Goal: Communication & Community: Answer question/provide support

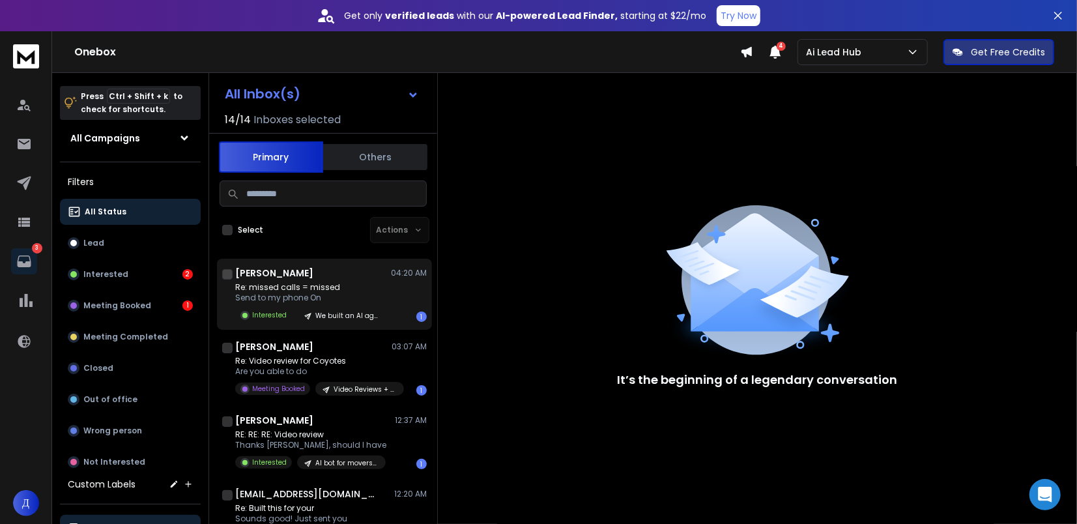
click at [317, 292] on p "Send to my phone On" at bounding box center [310, 297] width 150 height 10
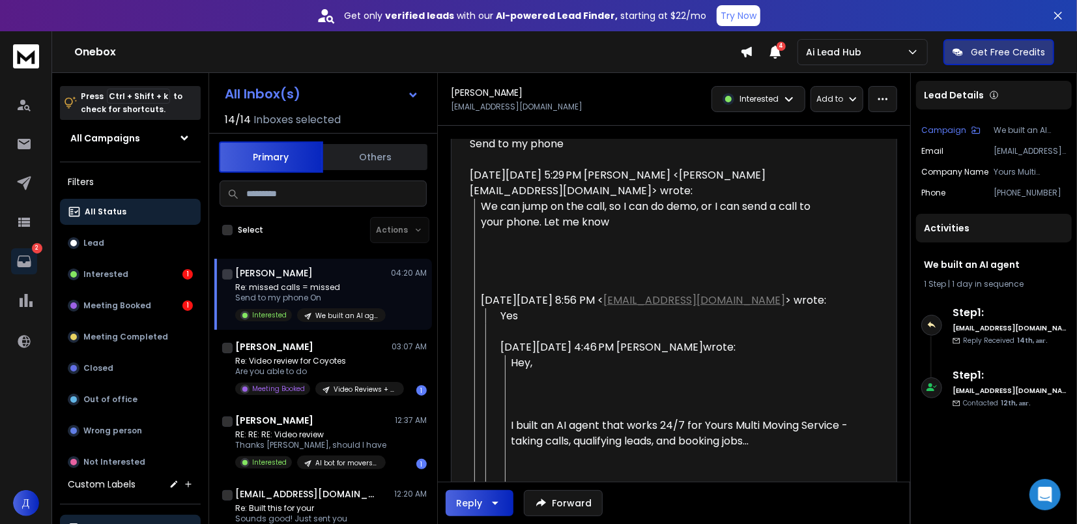
scroll to position [72, 0]
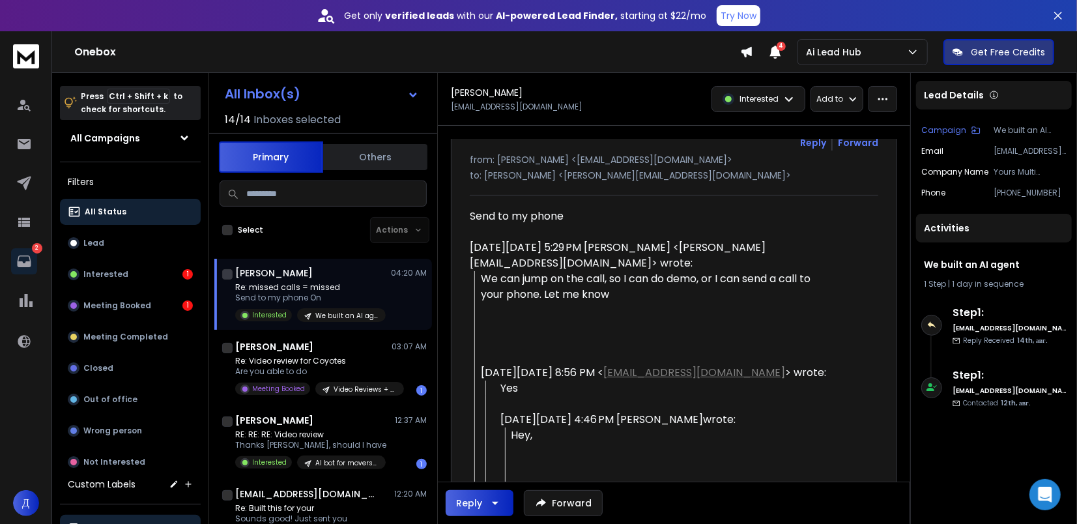
drag, startPoint x: 555, startPoint y: 292, endPoint x: 458, endPoint y: 276, distance: 98.3
click at [458, 276] on div "Re: missed calls = missed money. fixed that. 14 August 2025 : 04:20 am Reply Fo…" at bounding box center [674, 402] width 446 height 609
click at [489, 286] on div "We can jump on the call, so I can do demo, or I can send a call to your phone. …" at bounding box center [665, 286] width 369 height 31
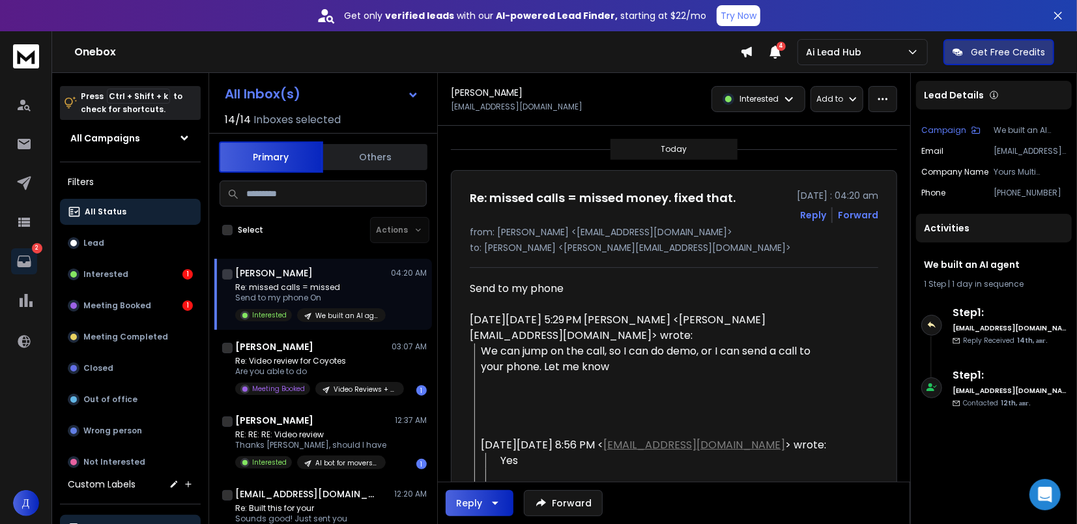
drag, startPoint x: 1058, startPoint y: 190, endPoint x: 991, endPoint y: 191, distance: 66.5
click at [993, 191] on p "[PHONE_NUMBER]" at bounding box center [1029, 193] width 73 height 10
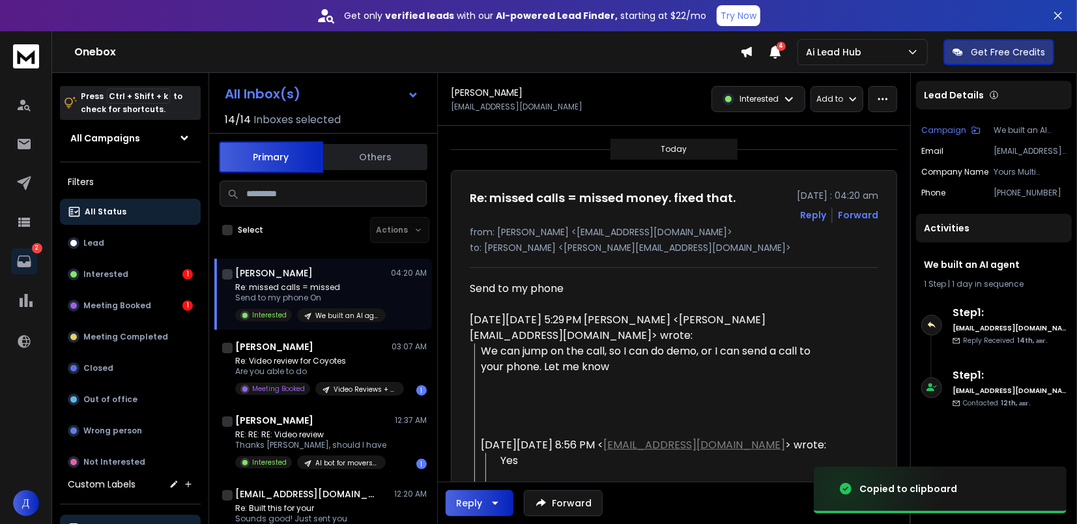
copy p "[PHONE_NUMBER]"
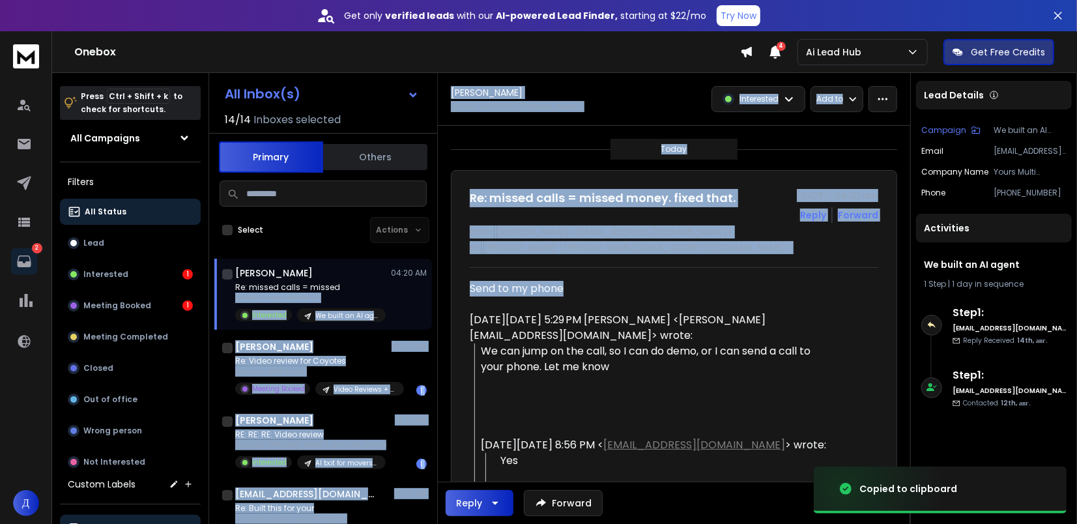
drag, startPoint x: 591, startPoint y: 288, endPoint x: 421, endPoint y: 285, distance: 170.7
click at [421, 285] on div "All Inbox(s) 14 / 14 Inboxes selected Primary Others Select Actions William Eva…" at bounding box center [642, 335] width 868 height 524
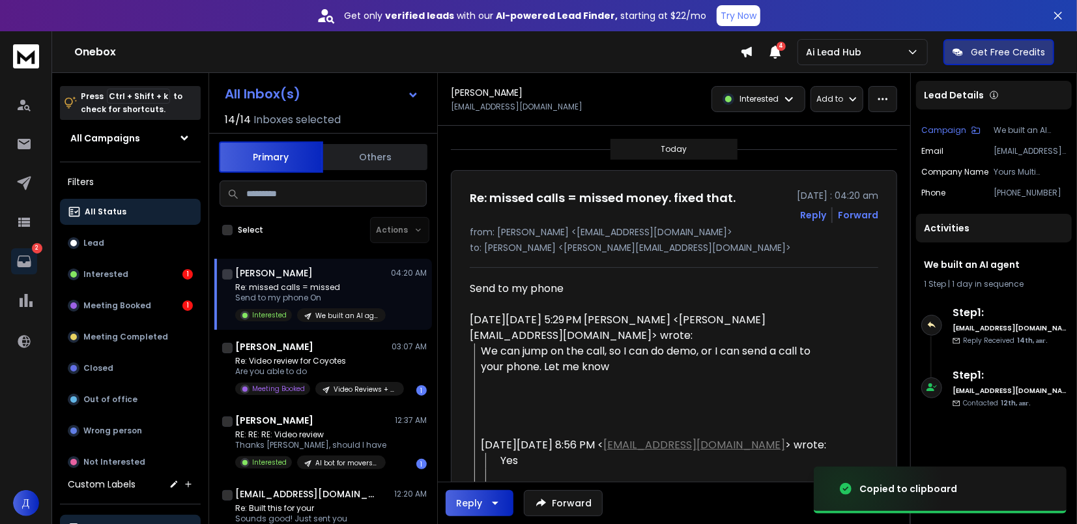
click at [531, 296] on div "On Wed, Aug 13, 2025 at 5:29 PM Daria Peretto <daria@movingtrack.store> wrote: …" at bounding box center [660, 507] width 380 height 422
drag, startPoint x: 575, startPoint y: 289, endPoint x: 469, endPoint y: 284, distance: 106.3
click at [469, 284] on div "Re: missed calls = missed money. fixed that. 14 August 2025 : 04:20 am Reply Fo…" at bounding box center [674, 474] width 446 height 609
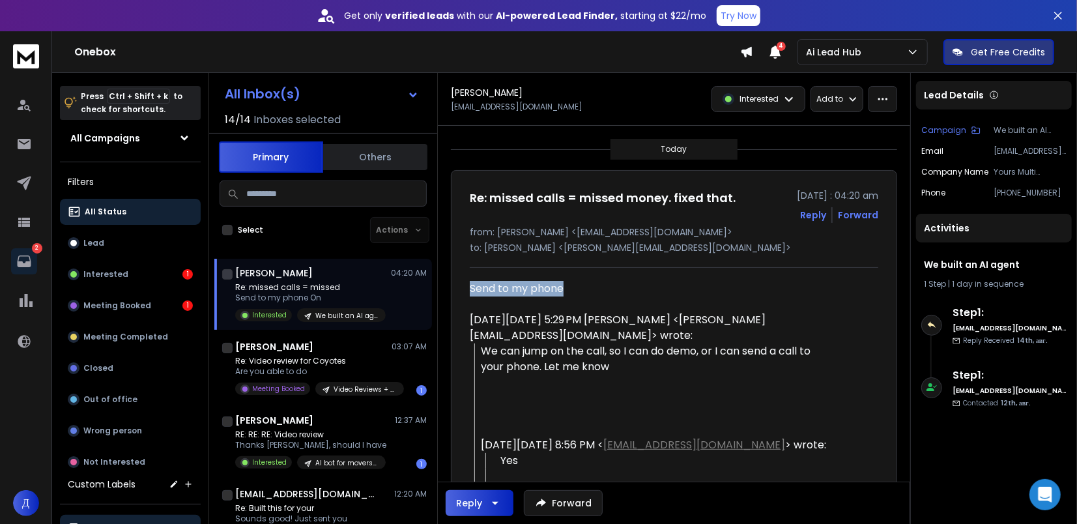
click at [730, 287] on div "Send to my phone" at bounding box center [660, 289] width 380 height 16
drag, startPoint x: 631, startPoint y: 370, endPoint x: 483, endPoint y: 354, distance: 148.7
click at [483, 354] on div "We can jump on the call, so I can do demo, or I can send a call to your phone. …" at bounding box center [665, 358] width 369 height 31
click at [490, 354] on div "We can jump on the call, so I can do demo, or I can send a call to your phone. …" at bounding box center [665, 358] width 369 height 31
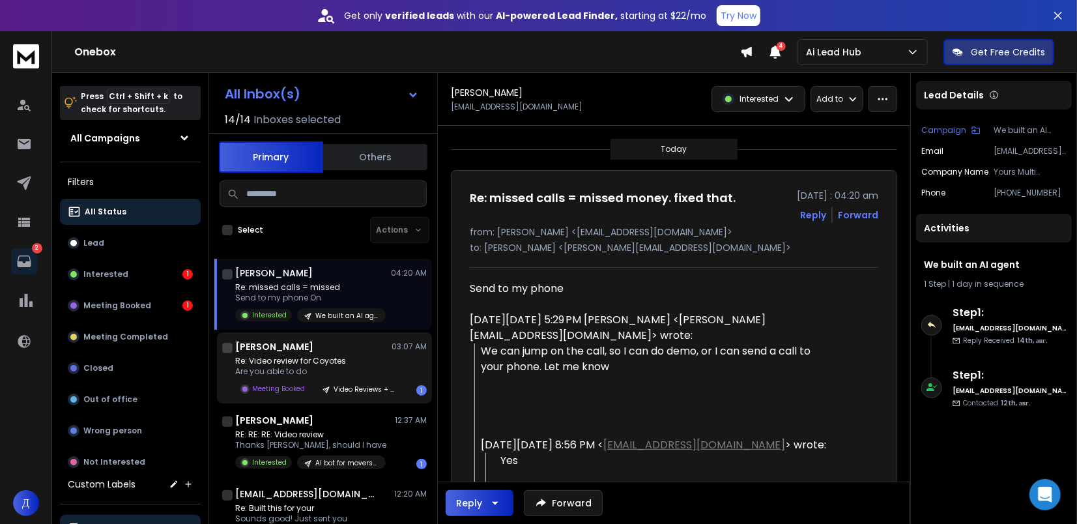
click at [372, 360] on p "Re: Video review for Coyotes" at bounding box center [313, 361] width 156 height 10
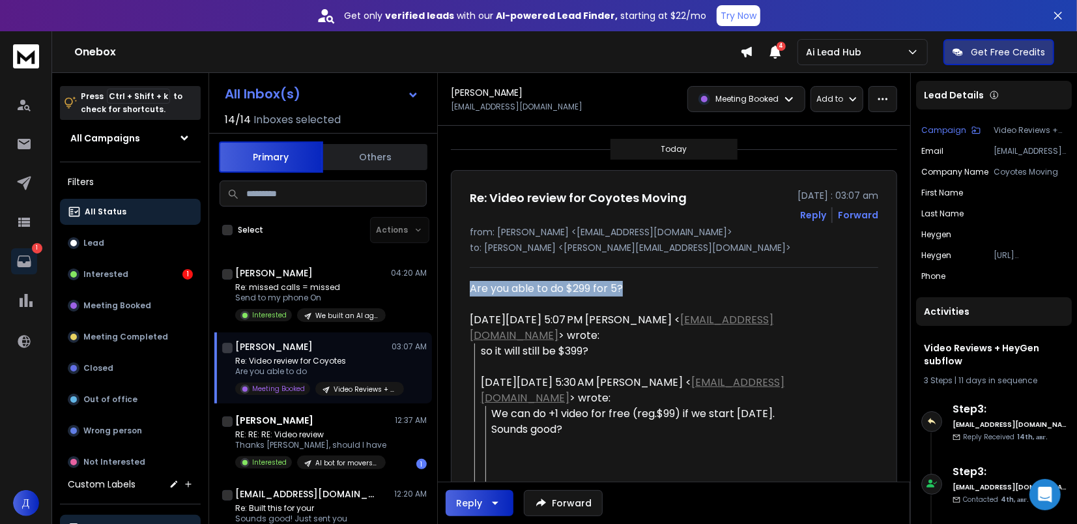
drag, startPoint x: 641, startPoint y: 281, endPoint x: 462, endPoint y: 285, distance: 178.5
drag, startPoint x: 595, startPoint y: 354, endPoint x: 475, endPoint y: 358, distance: 120.6
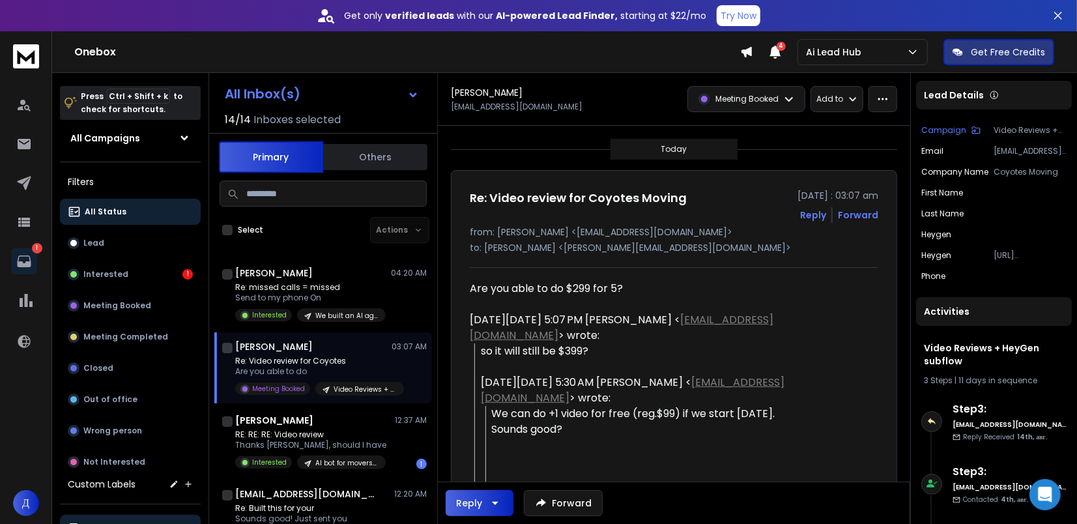
click at [760, 320] on div "On Wed, Aug 13, 2025 at 5:07 PM Gianluca Pati < coyotesmoving@gmail.com > wrote:" at bounding box center [660, 327] width 380 height 31
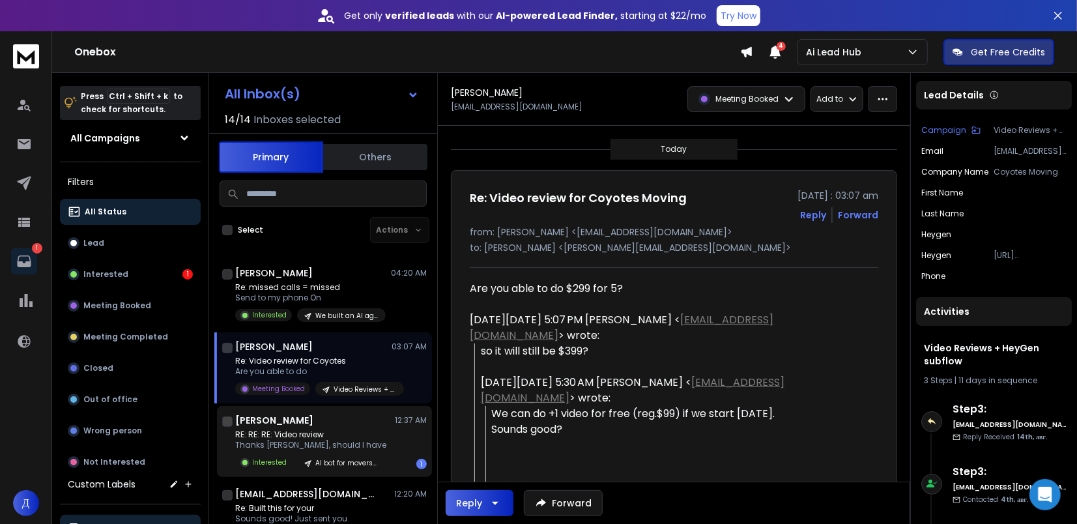
click at [313, 424] on div "Mark Spitzer 12:37 AM" at bounding box center [330, 420] width 191 height 13
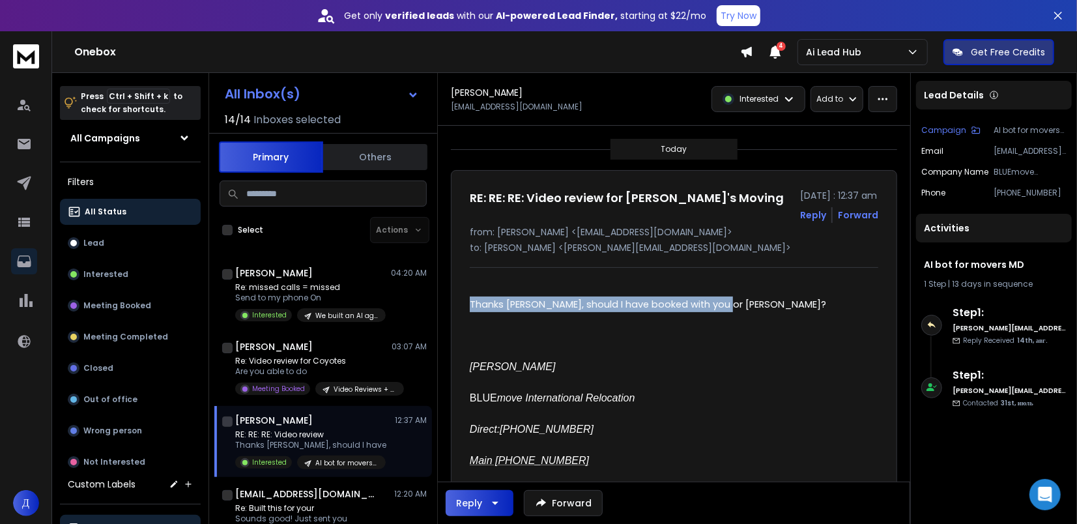
drag, startPoint x: 732, startPoint y: 299, endPoint x: 462, endPoint y: 311, distance: 270.6
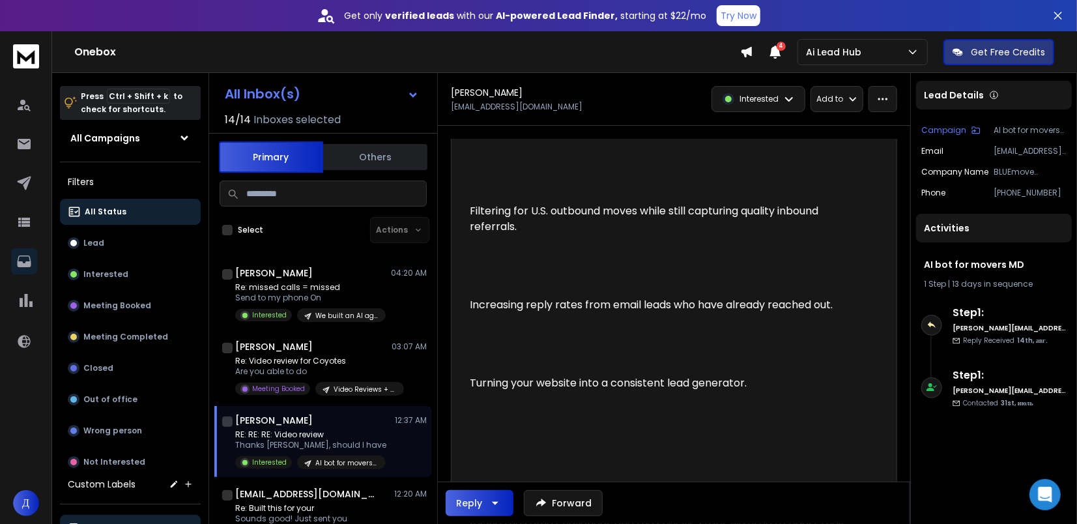
scroll to position [1013, 0]
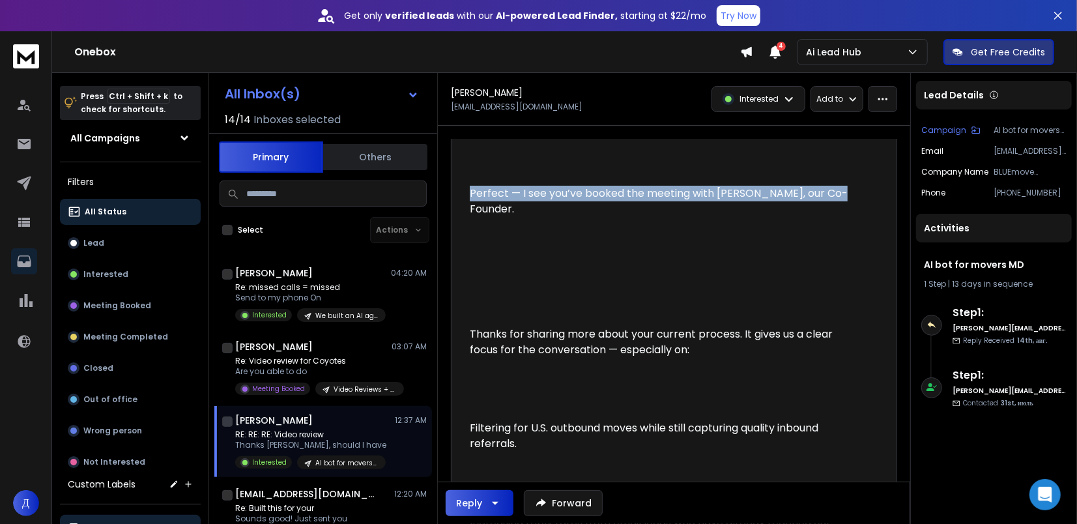
drag, startPoint x: 846, startPoint y: 216, endPoint x: 468, endPoint y: 216, distance: 378.4
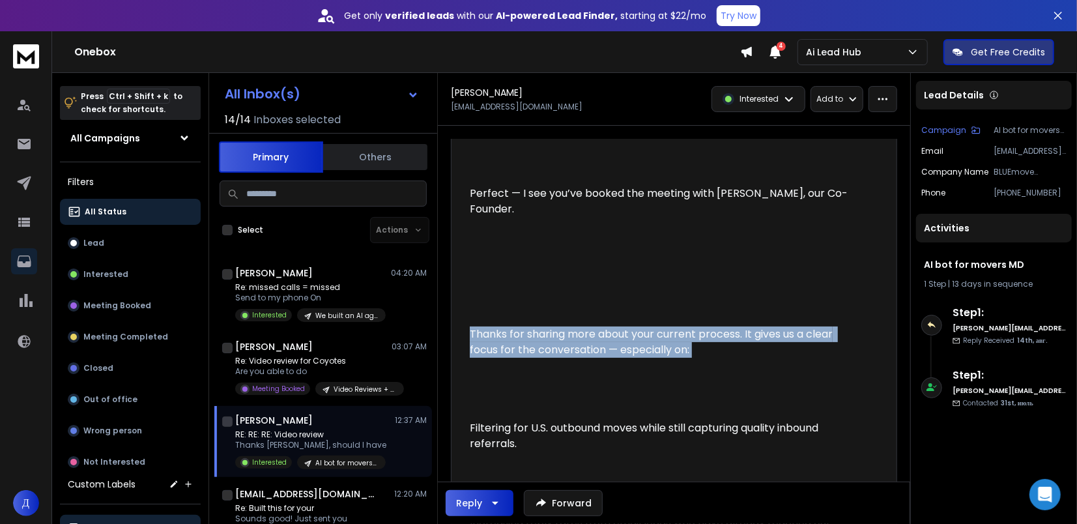
drag, startPoint x: 464, startPoint y: 337, endPoint x: 743, endPoint y: 376, distance: 281.5
click at [547, 345] on p "Thanks for sharing more about your current process. It gives us a clear focus f…" at bounding box center [660, 341] width 380 height 31
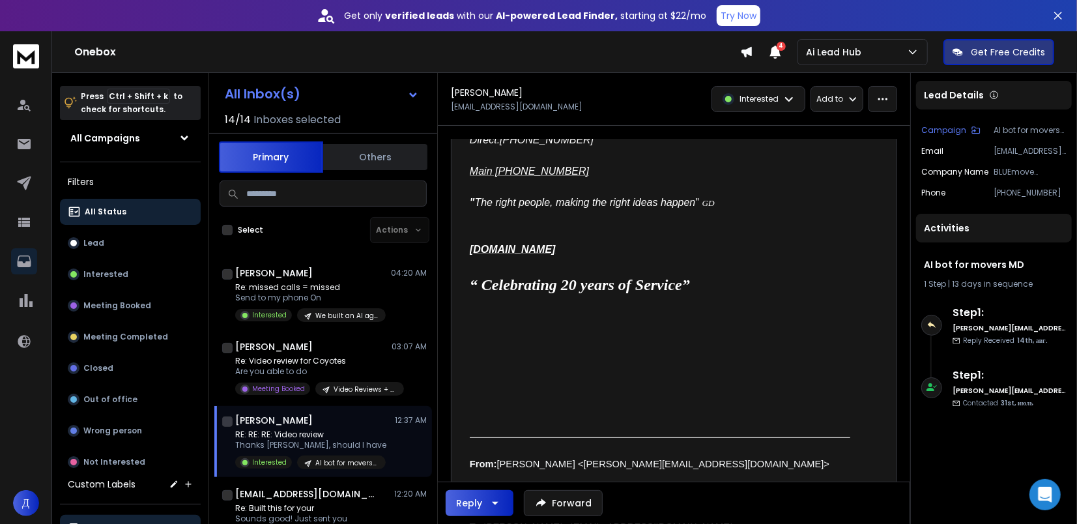
scroll to position [0, 0]
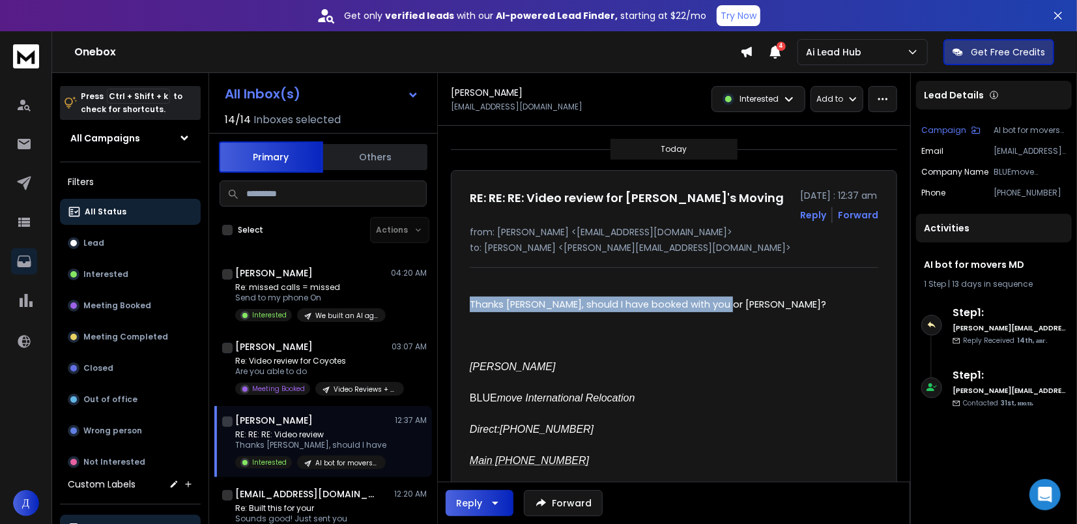
drag, startPoint x: 743, startPoint y: 304, endPoint x: 528, endPoint y: 313, distance: 215.8
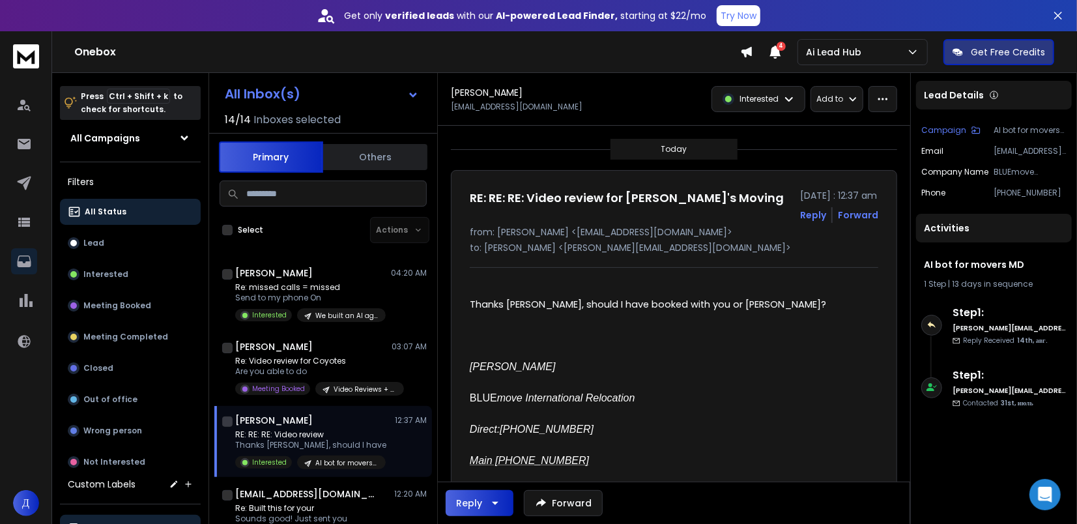
click at [482, 300] on span "Thanks [PERSON_NAME], should I have booked with you or [PERSON_NAME]?" at bounding box center [648, 304] width 356 height 13
click at [482, 302] on span "Thanks [PERSON_NAME], should I have booked with you or [PERSON_NAME]?" at bounding box center [648, 304] width 356 height 13
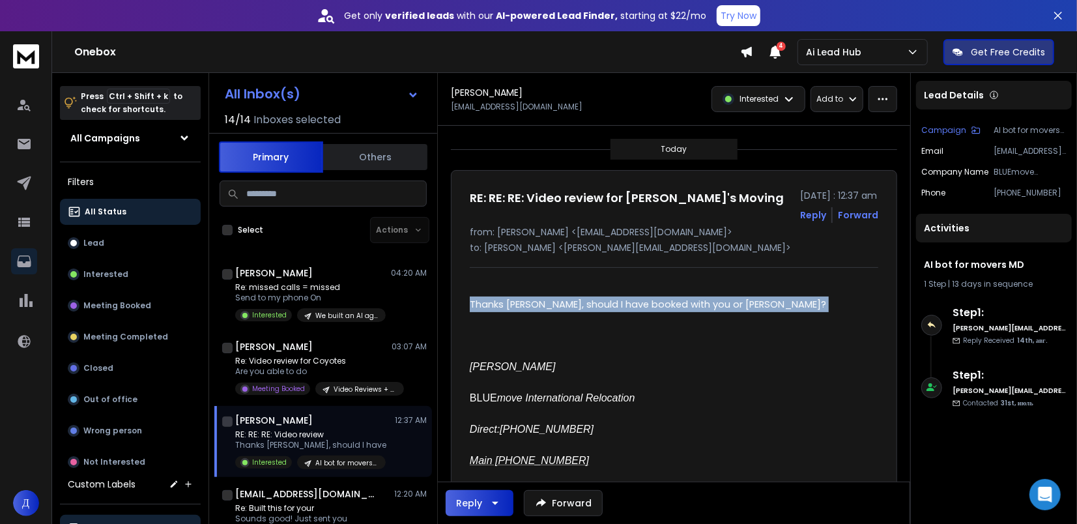
click at [483, 302] on span "Thanks [PERSON_NAME], should I have booked with you or [PERSON_NAME]?" at bounding box center [648, 304] width 356 height 13
click at [474, 310] on span "Thanks [PERSON_NAME], should I have booked with you or [PERSON_NAME]?" at bounding box center [648, 304] width 356 height 13
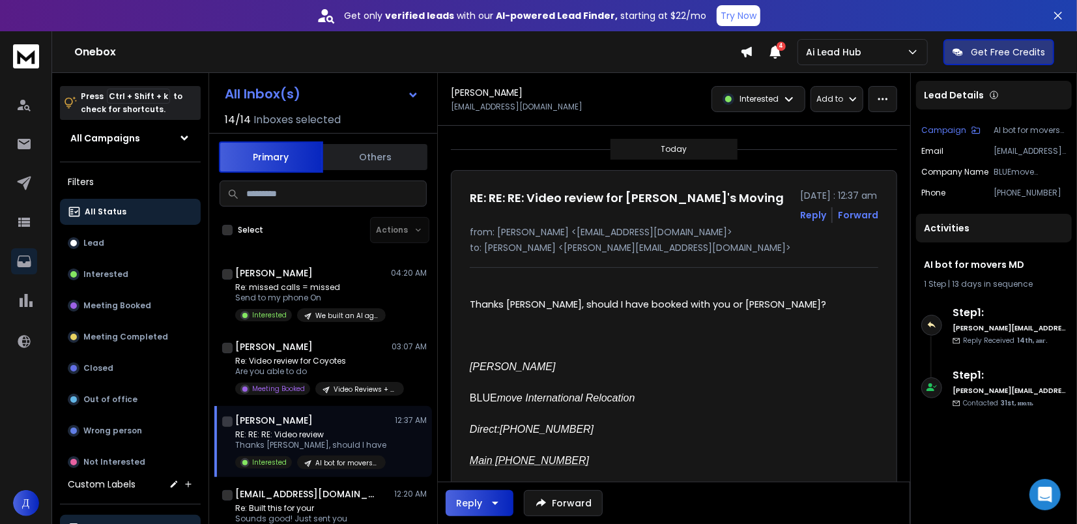
click at [475, 503] on div "Reply" at bounding box center [469, 502] width 26 height 13
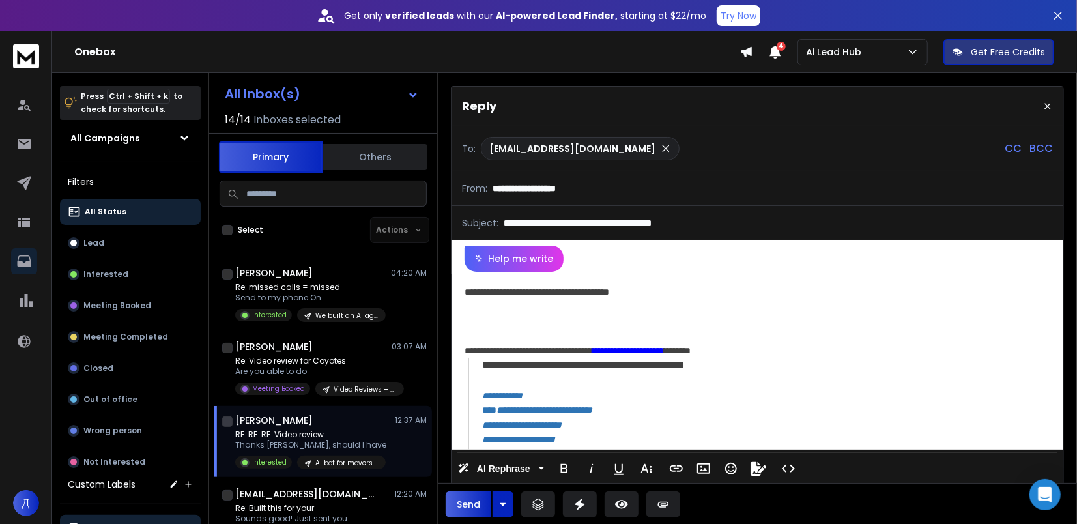
click at [470, 504] on button "Send" at bounding box center [469, 504] width 46 height 26
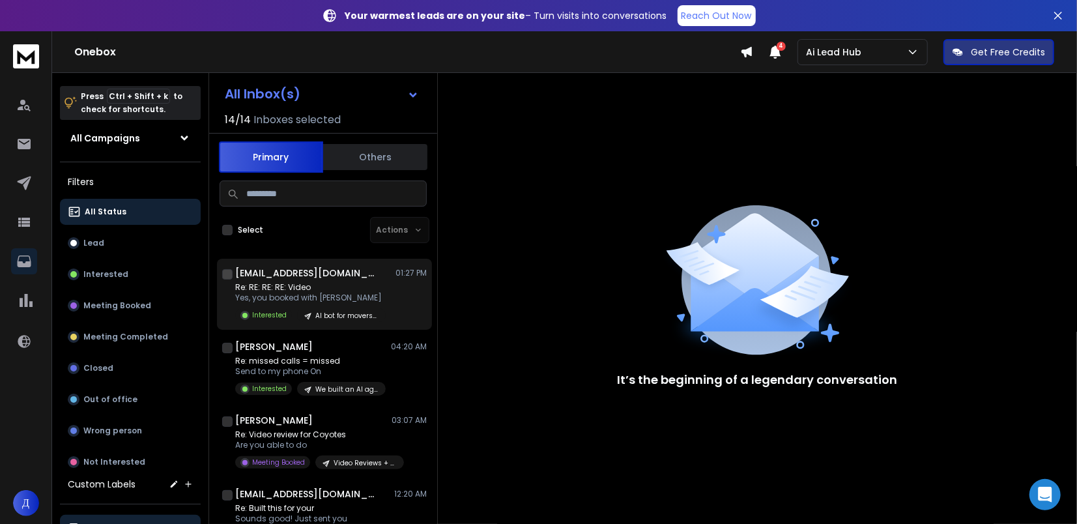
click at [339, 288] on p "Re: RE: RE: RE: Video" at bounding box center [310, 287] width 150 height 10
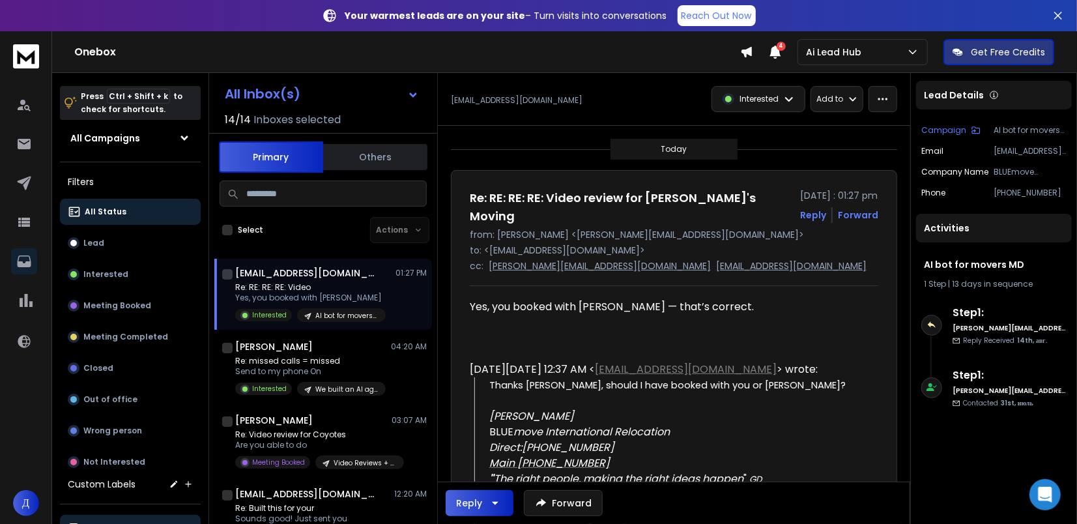
scroll to position [72, 0]
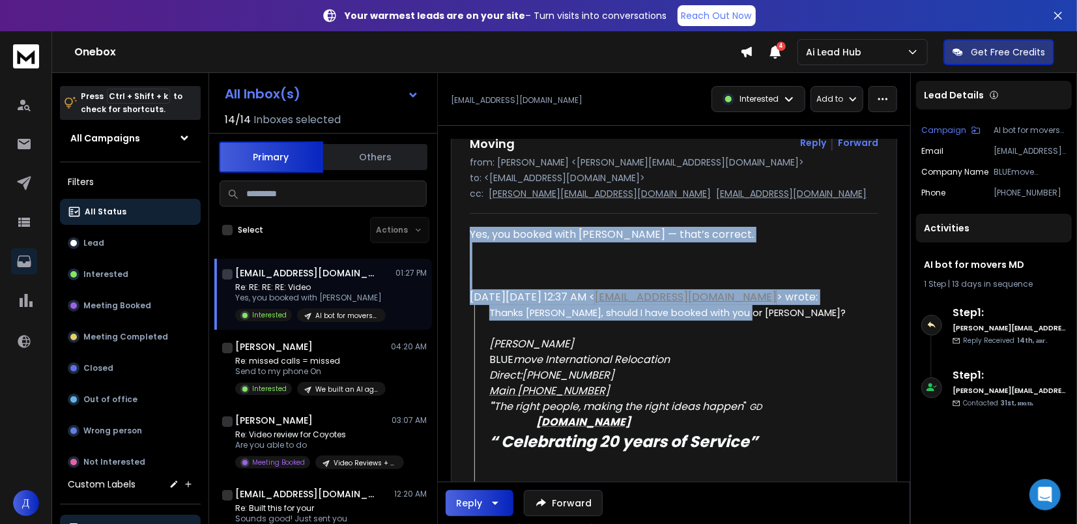
drag, startPoint x: 466, startPoint y: 227, endPoint x: 756, endPoint y: 326, distance: 305.7
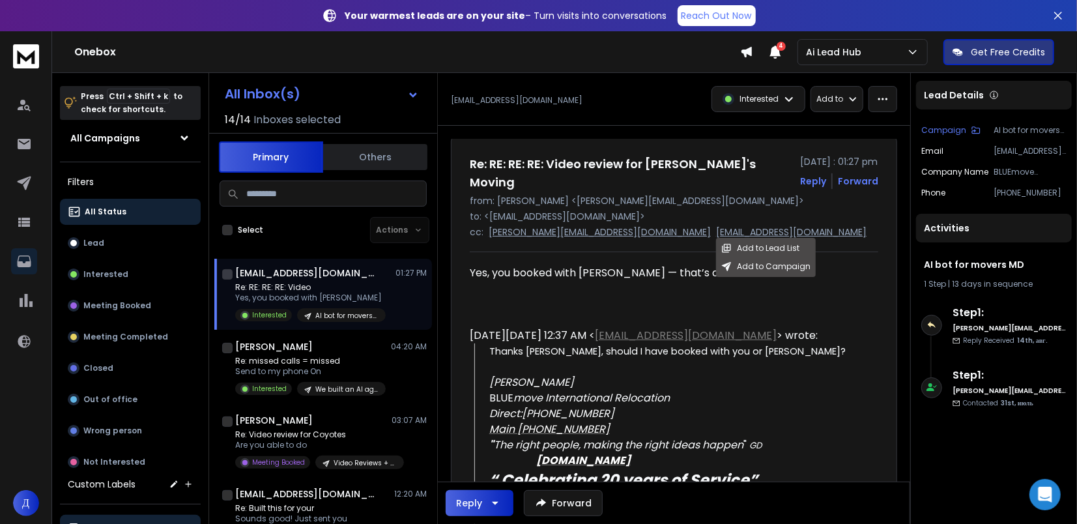
scroll to position [0, 0]
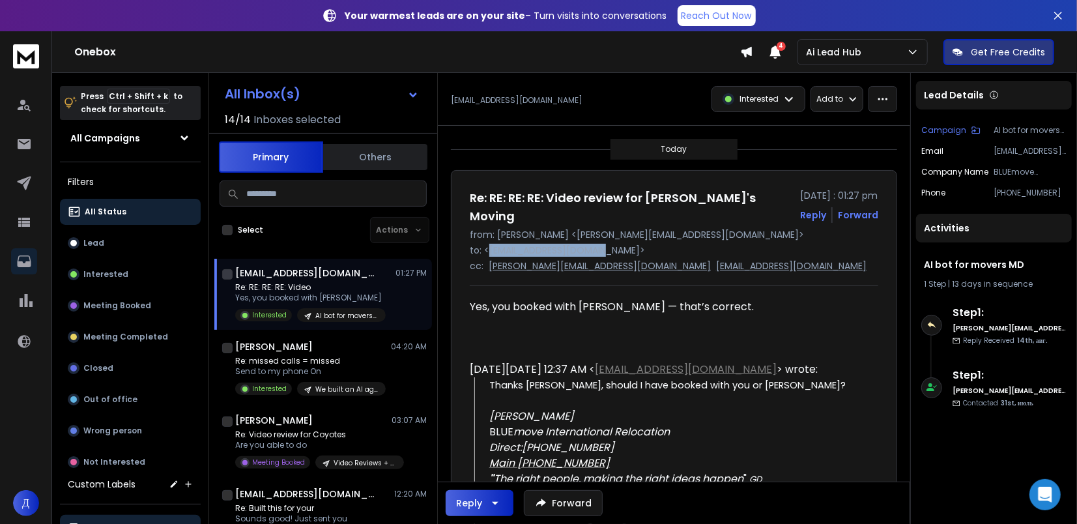
drag, startPoint x: 490, startPoint y: 248, endPoint x: 605, endPoint y: 243, distance: 115.4
click at [606, 244] on p "to: <[EMAIL_ADDRESS][DOMAIN_NAME]>" at bounding box center [674, 250] width 408 height 13
copy p "[EMAIL_ADDRESS][DOMAIN_NAME]"
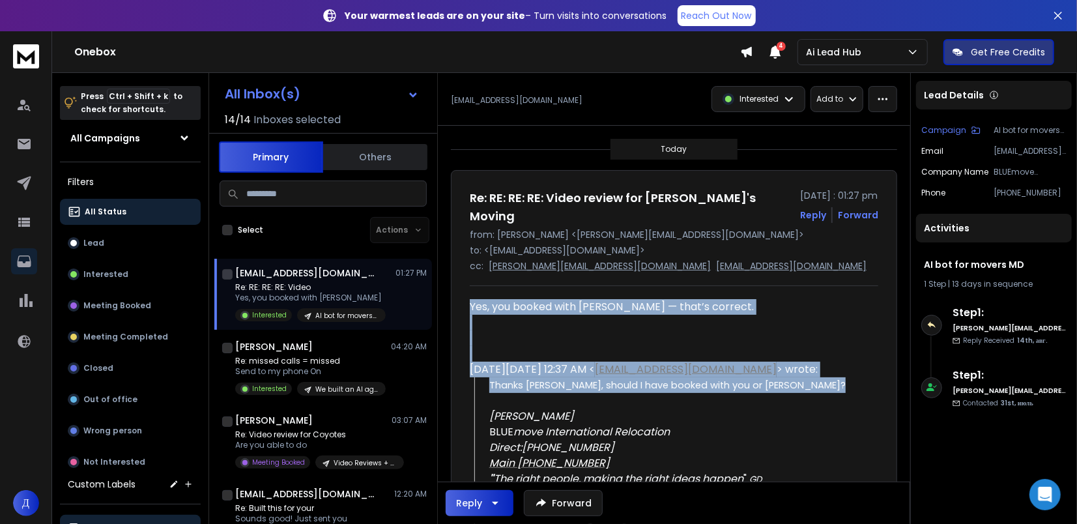
drag, startPoint x: 466, startPoint y: 302, endPoint x: 761, endPoint y: 404, distance: 311.7
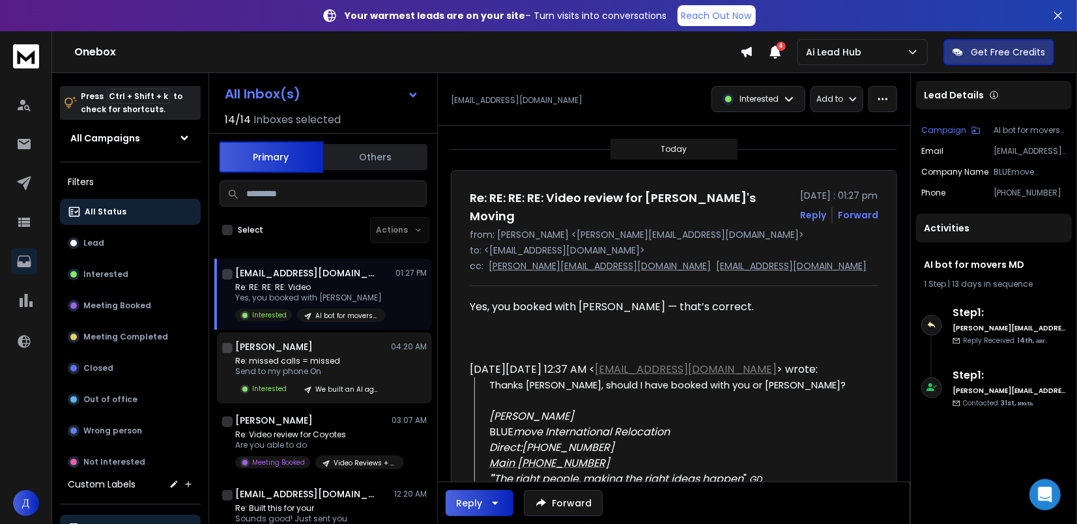
click at [320, 349] on div "[PERSON_NAME] 04:20 AM" at bounding box center [330, 346] width 191 height 13
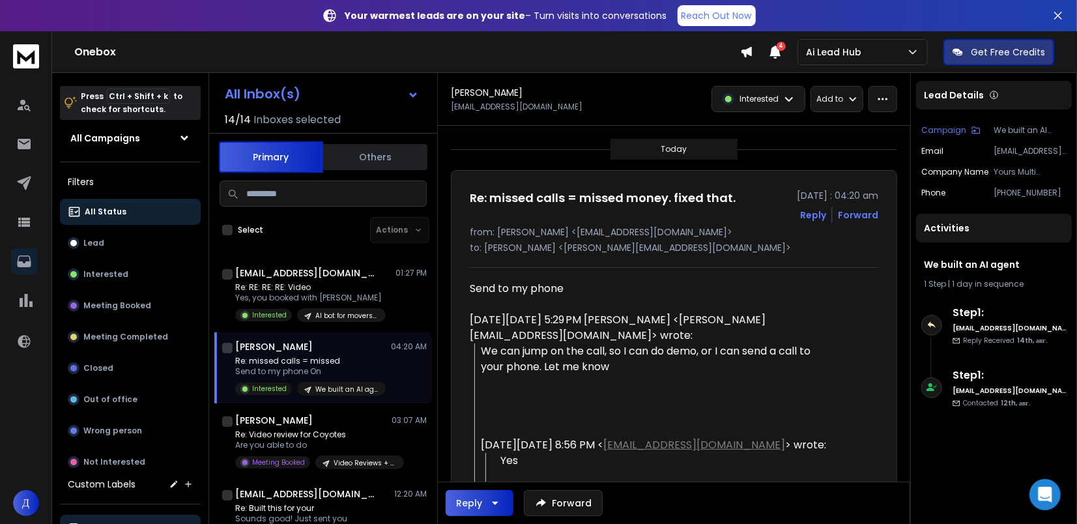
drag, startPoint x: 1058, startPoint y: 194, endPoint x: 990, endPoint y: 190, distance: 67.9
click at [993, 190] on p "[PHONE_NUMBER]" at bounding box center [1029, 193] width 73 height 10
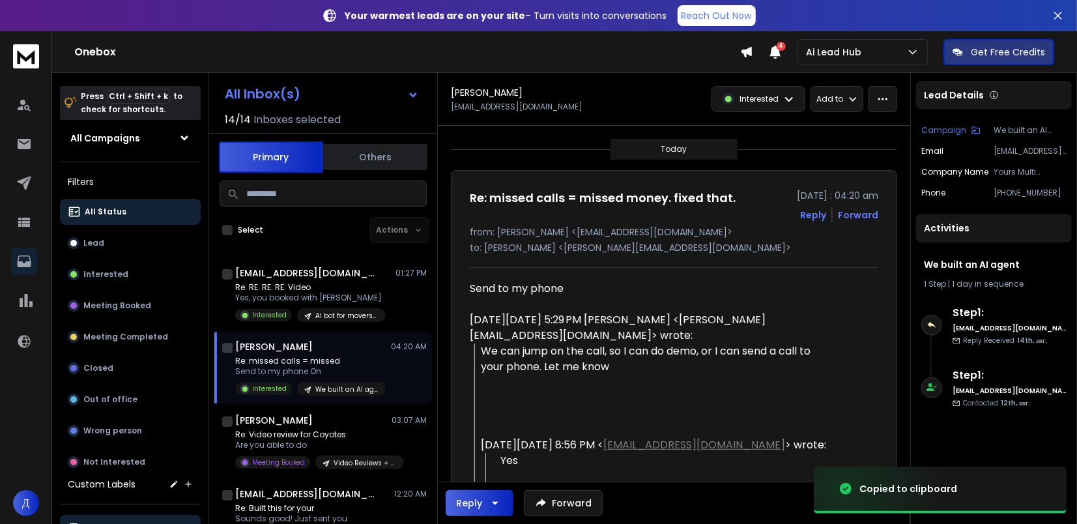
copy p "[PHONE_NUMBER]"
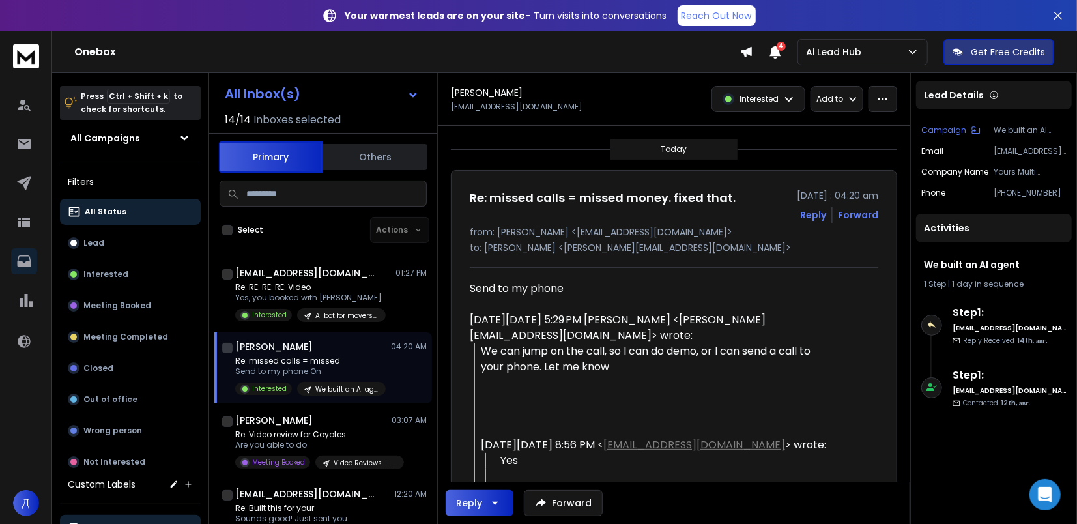
click at [475, 502] on div "Reply" at bounding box center [469, 502] width 26 height 13
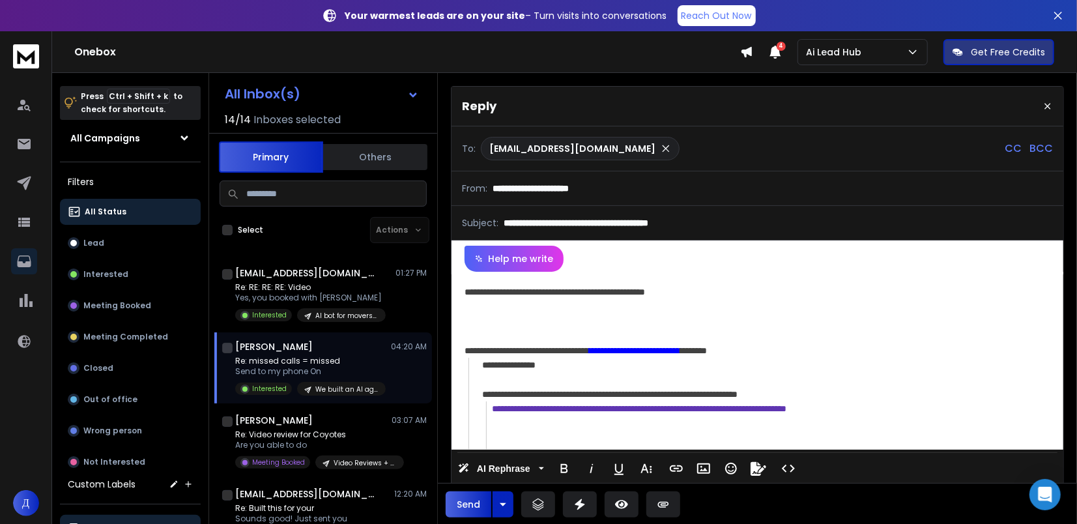
click at [468, 505] on button "Send" at bounding box center [469, 504] width 46 height 26
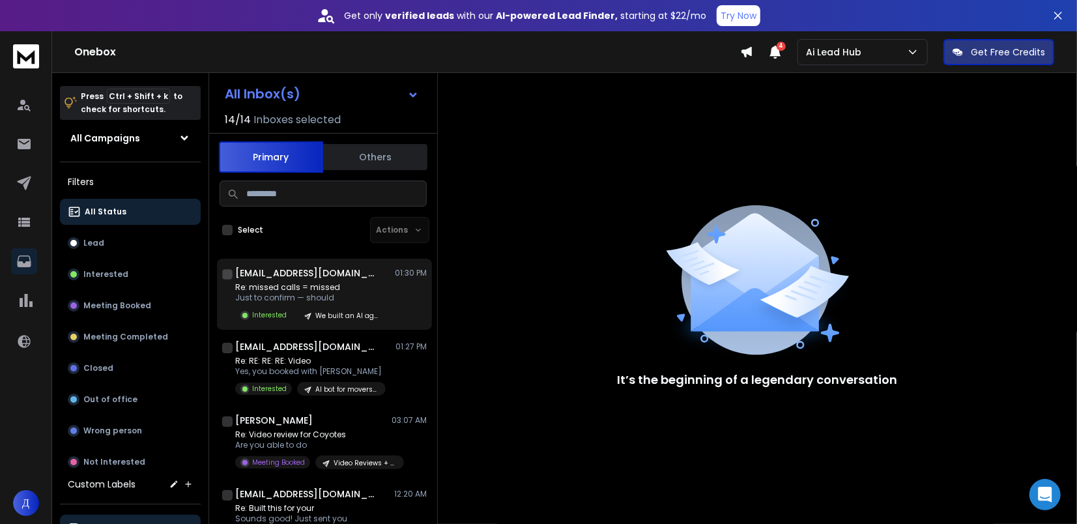
click at [372, 280] on div "yoursmultiservice1@gmail.com 01:30 PM Re: missed calls = missed Just to confirm…" at bounding box center [330, 293] width 191 height 55
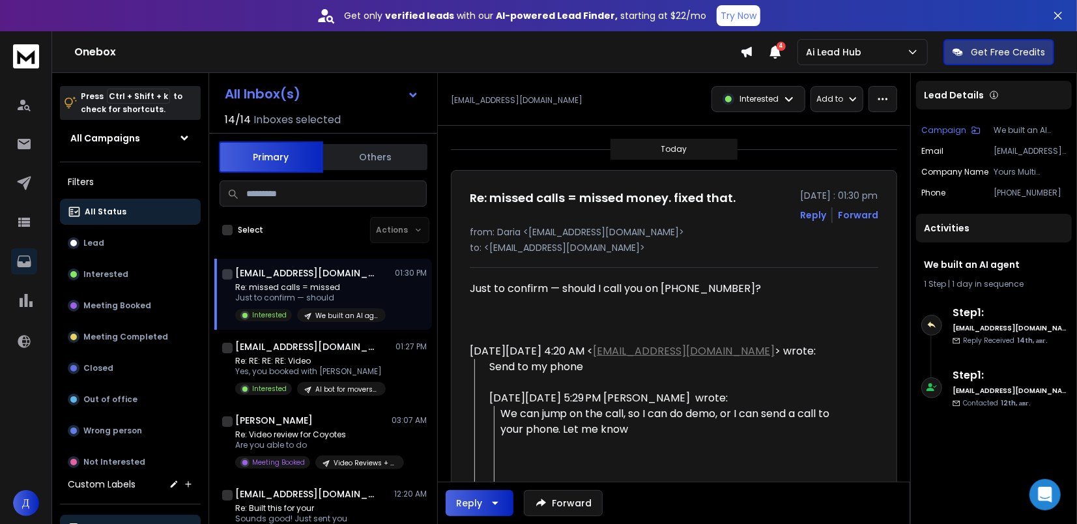
click at [918, 25] on div "Get only verified leads with our AI-powered Lead Finder, starting at $22/mo Try…" at bounding box center [538, 15] width 1077 height 31
drag, startPoint x: 628, startPoint y: 246, endPoint x: 489, endPoint y: 246, distance: 138.7
click at [489, 246] on p "to: <yoursmultiservice1@gmail.com>" at bounding box center [674, 247] width 408 height 13
copy p "[EMAIL_ADDRESS][DOMAIN_NAME]"
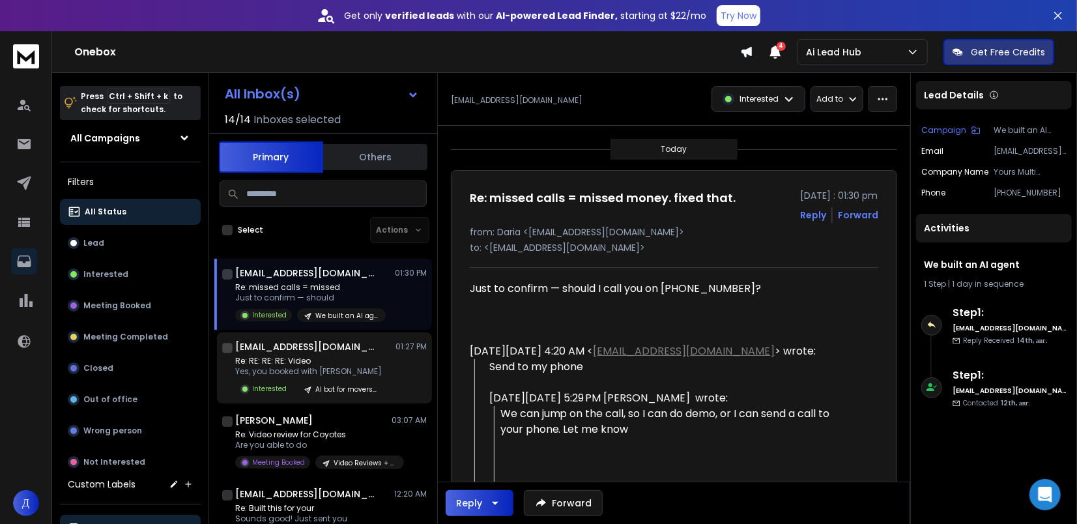
click at [398, 360] on div "Re: RE: RE: RE: Video Yes, you booked with Daria Interested AI bot for movers MD" at bounding box center [330, 376] width 191 height 40
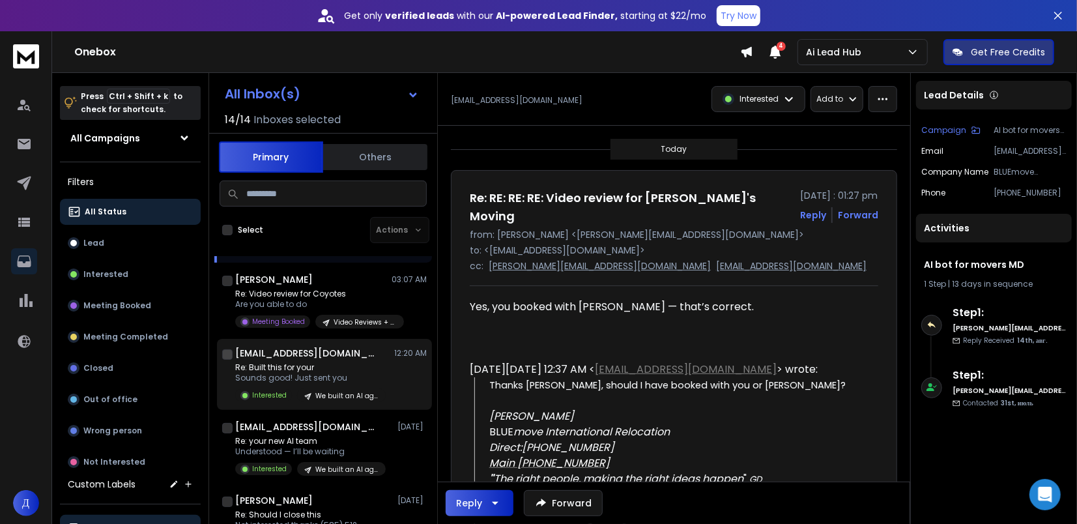
scroll to position [145, 0]
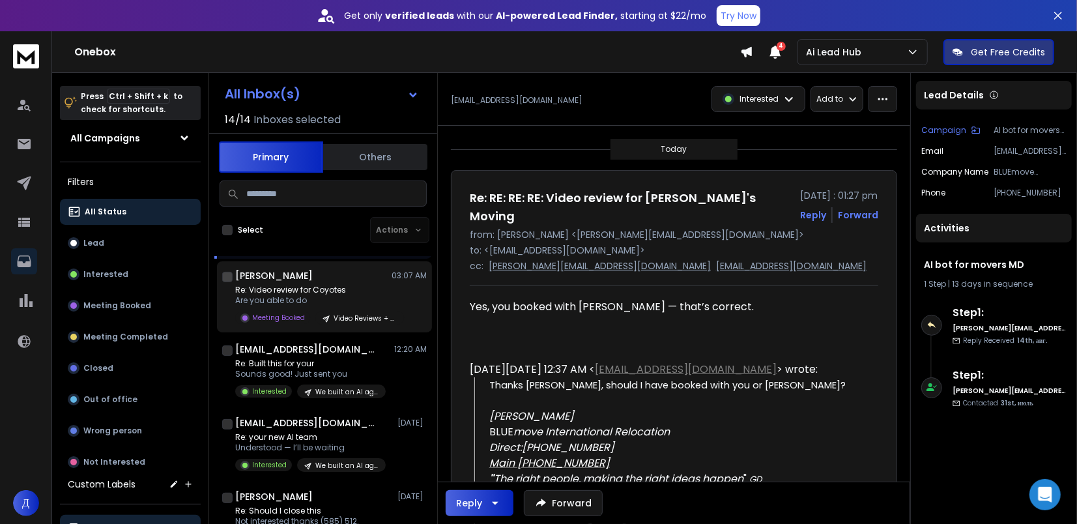
click at [368, 288] on p "Re: Video review for Coyotes" at bounding box center [313, 290] width 156 height 10
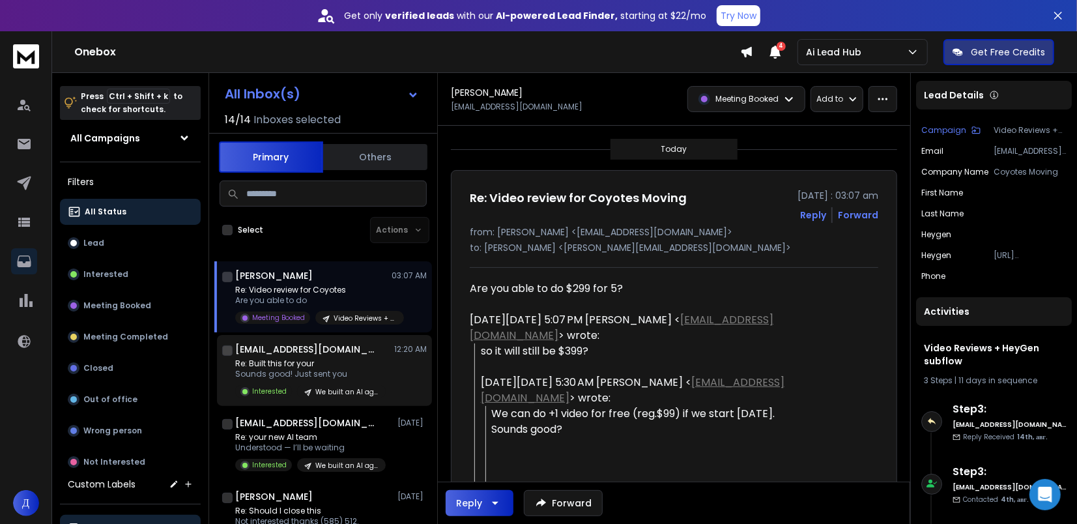
click at [373, 362] on p "Re: Built this for your" at bounding box center [310, 363] width 150 height 10
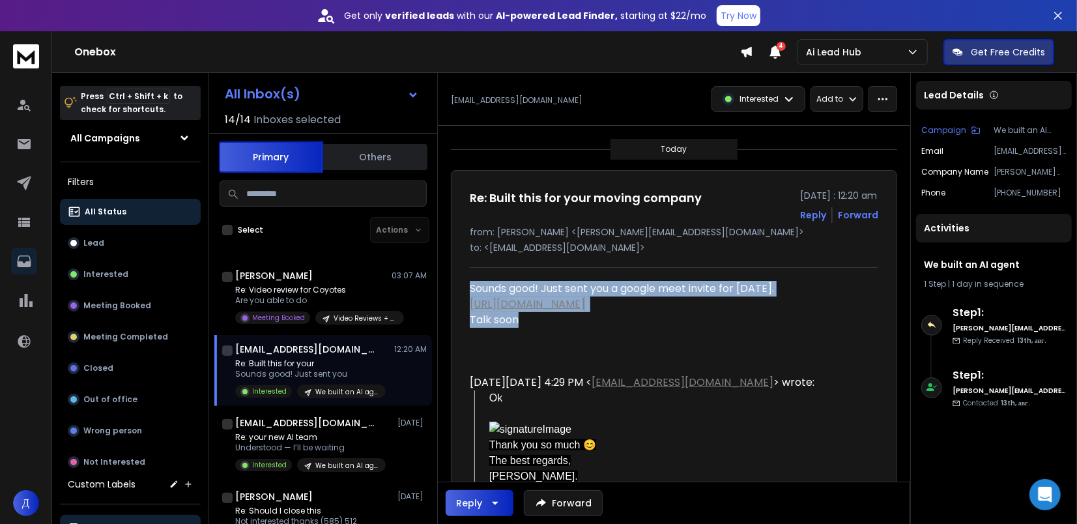
drag, startPoint x: 536, startPoint y: 336, endPoint x: 462, endPoint y: 285, distance: 89.8
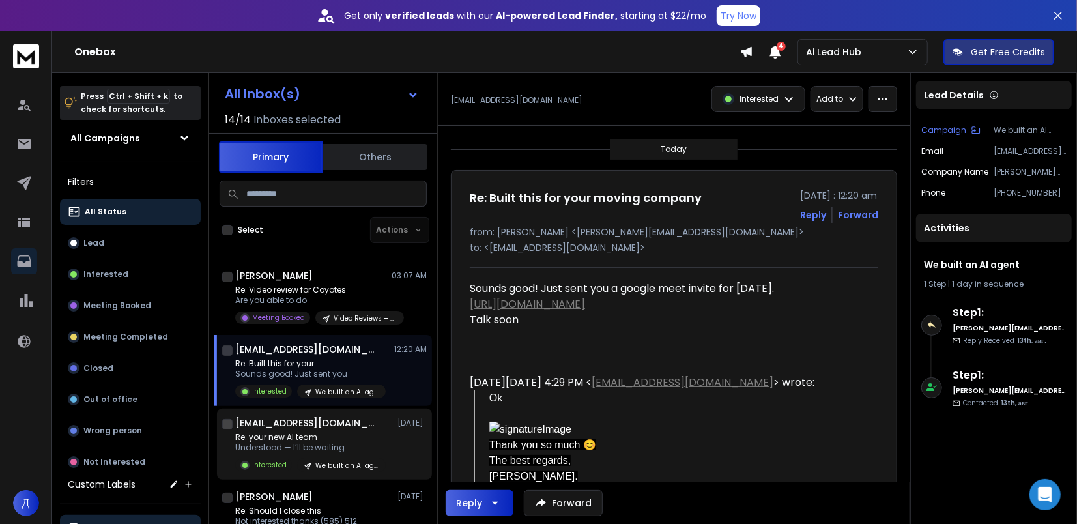
click at [374, 425] on div "info@extrahelpmovers.com 13 Aug" at bounding box center [330, 422] width 191 height 13
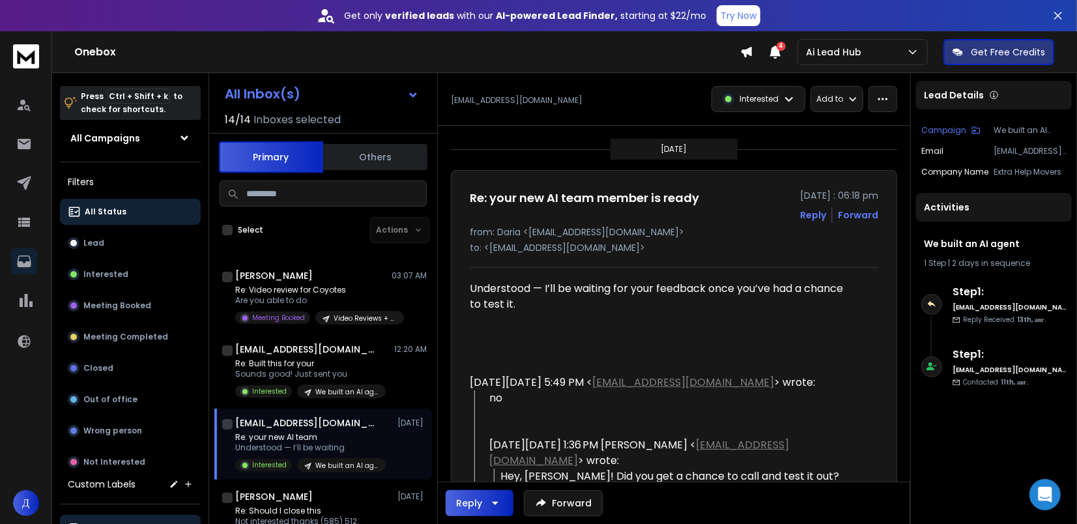
drag, startPoint x: 549, startPoint y: 308, endPoint x: 472, endPoint y: 286, distance: 80.6
click at [472, 286] on div "Understood — I’ll be waiting for your feedback once you’ve had a chance to test…" at bounding box center [660, 296] width 380 height 31
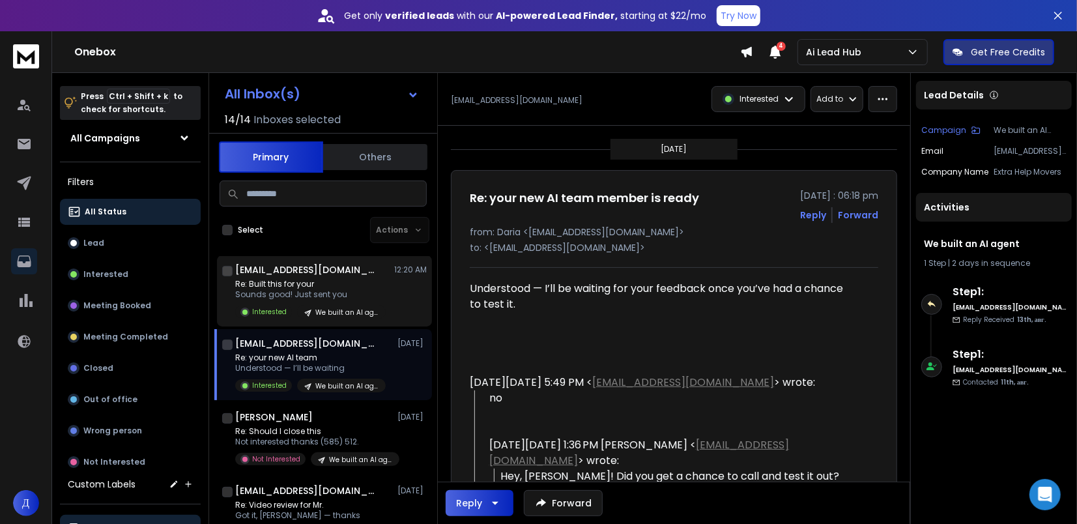
scroll to position [289, 0]
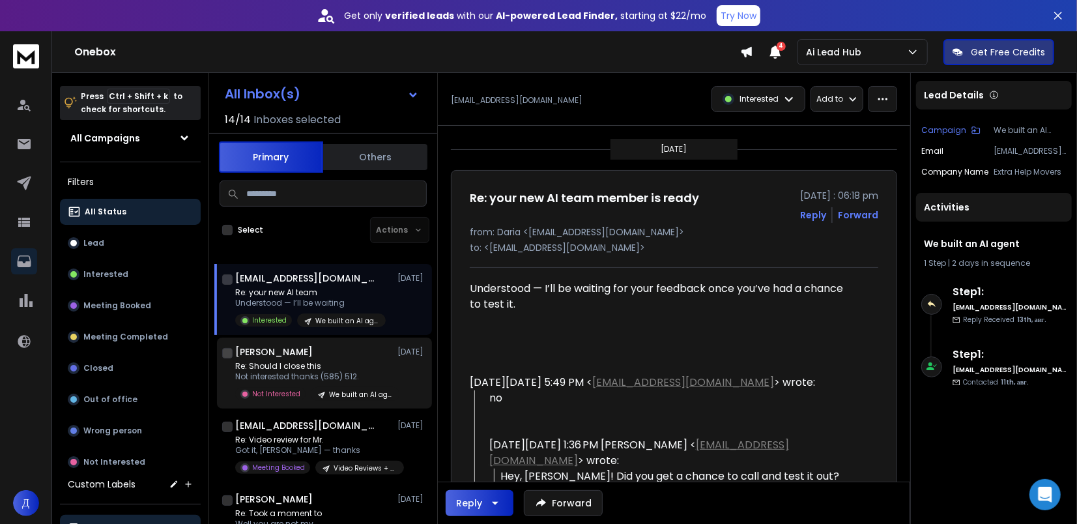
click at [358, 356] on div "Maggie Poppins 13 Aug" at bounding box center [330, 351] width 191 height 13
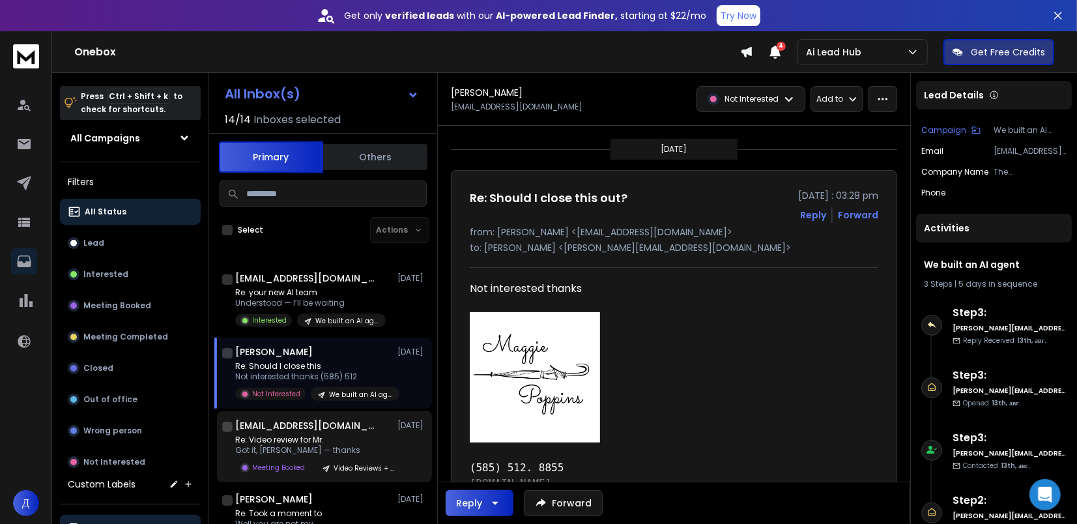
click at [363, 434] on p "Re: Video review for Mr." at bounding box center [313, 439] width 156 height 10
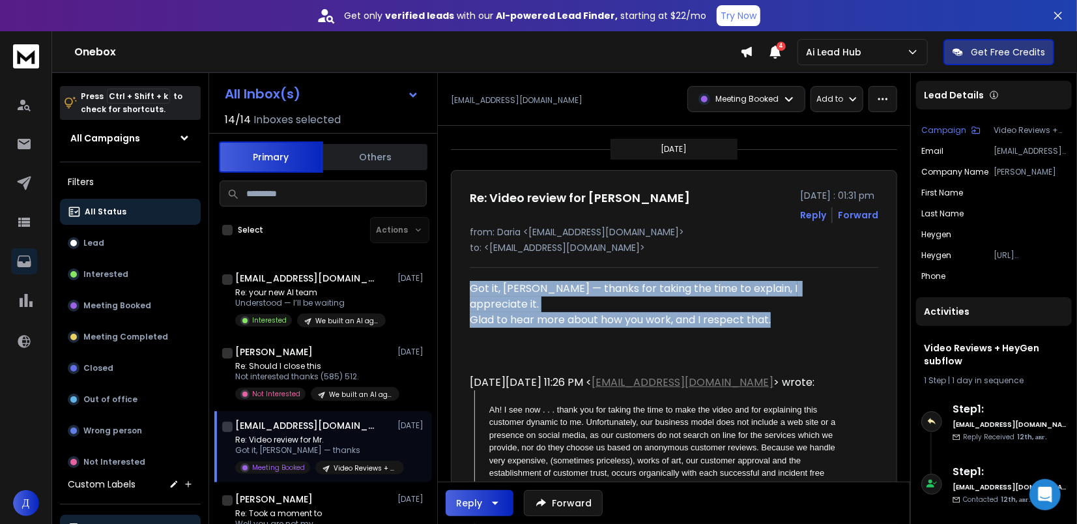
drag, startPoint x: 743, startPoint y: 302, endPoint x: 464, endPoint y: 285, distance: 279.3
click at [471, 295] on div "Got it, Joe — thanks for taking the time to explain, I appreciate it." at bounding box center [660, 296] width 380 height 31
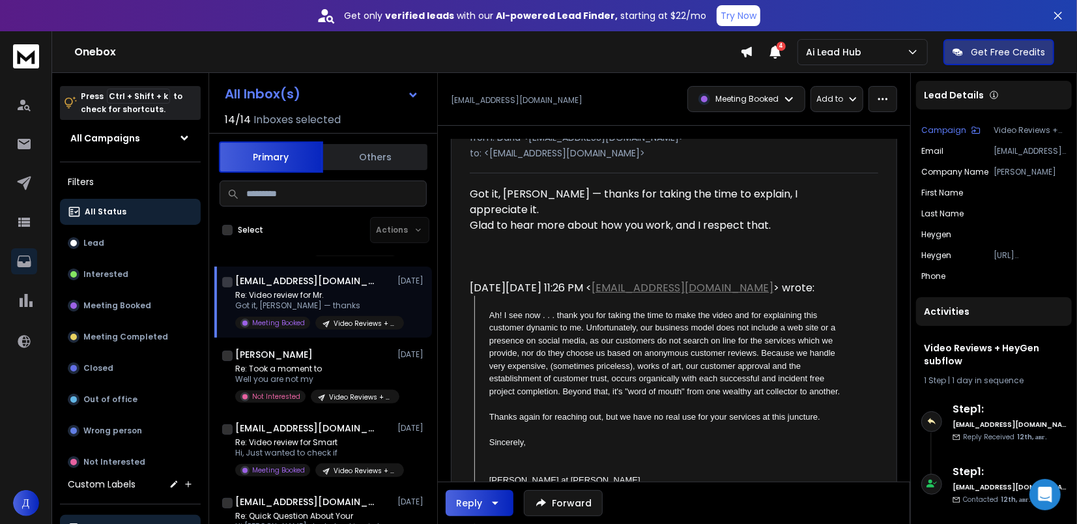
scroll to position [0, 0]
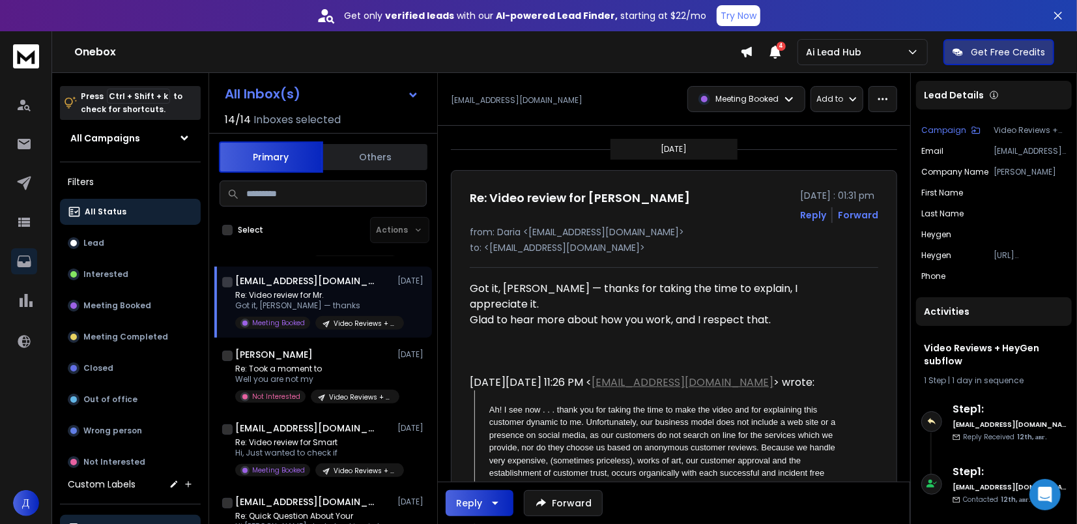
click at [772, 91] on div "Meeting Booked" at bounding box center [746, 99] width 117 height 25
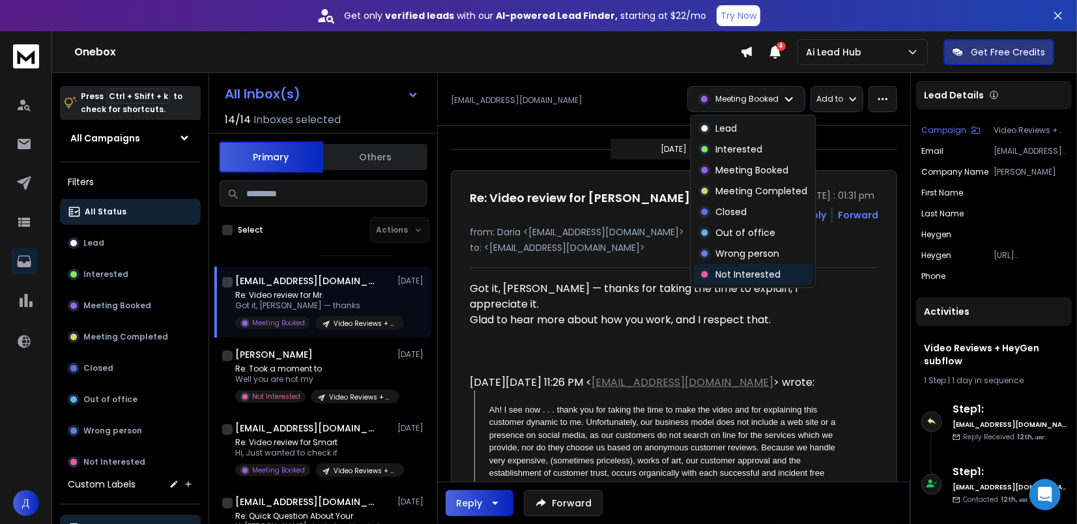
click at [726, 273] on p "Not Interested" at bounding box center [748, 274] width 65 height 13
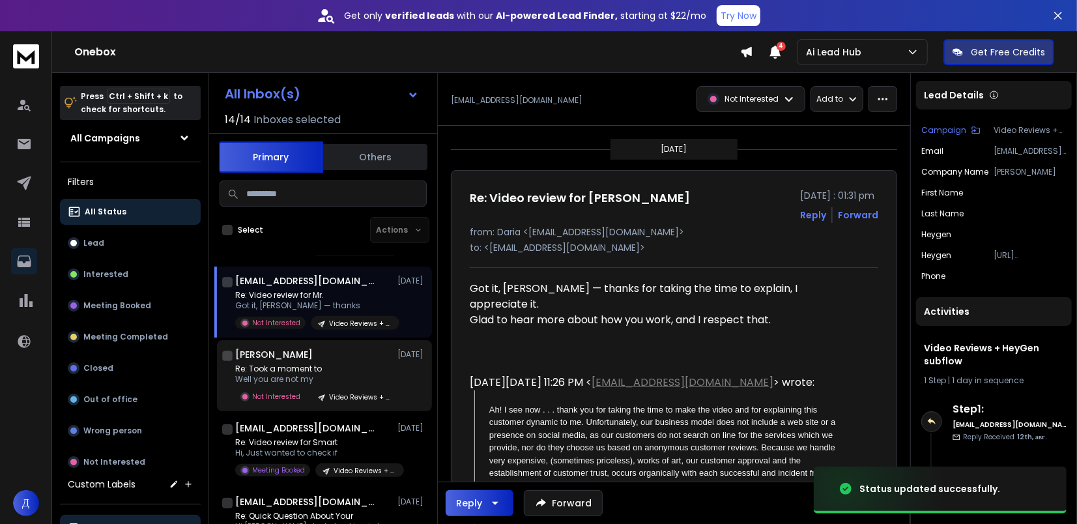
click at [367, 363] on p "Re: Took a moment to" at bounding box center [313, 368] width 156 height 10
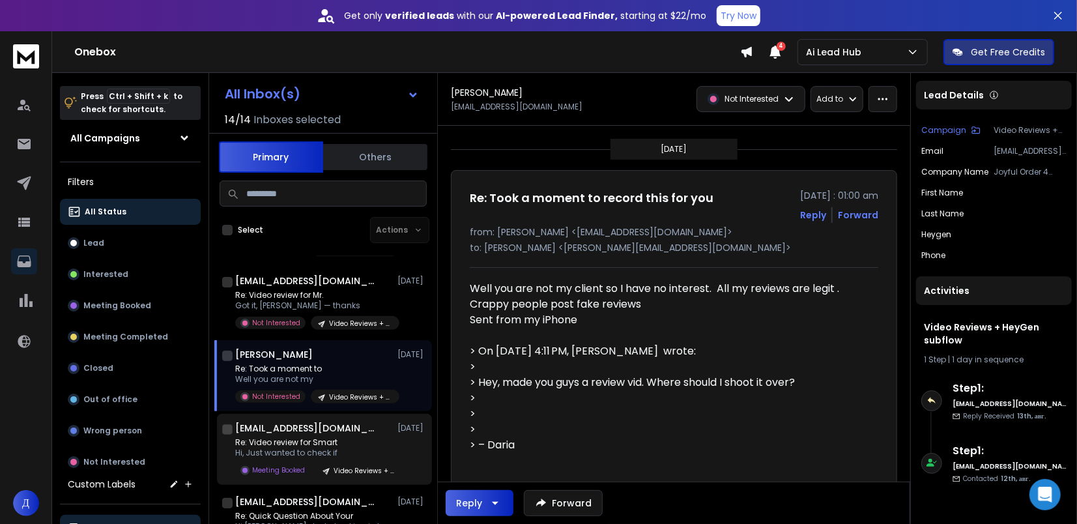
click at [364, 432] on div "smartmovellc@gmail.com 12 Aug" at bounding box center [330, 427] width 191 height 13
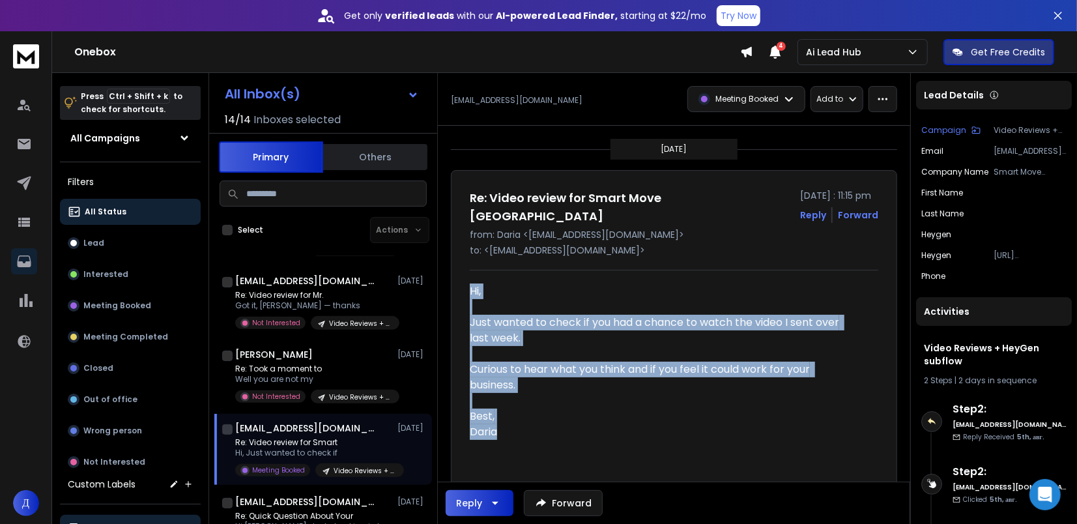
drag, startPoint x: 535, startPoint y: 432, endPoint x: 469, endPoint y: 281, distance: 164.5
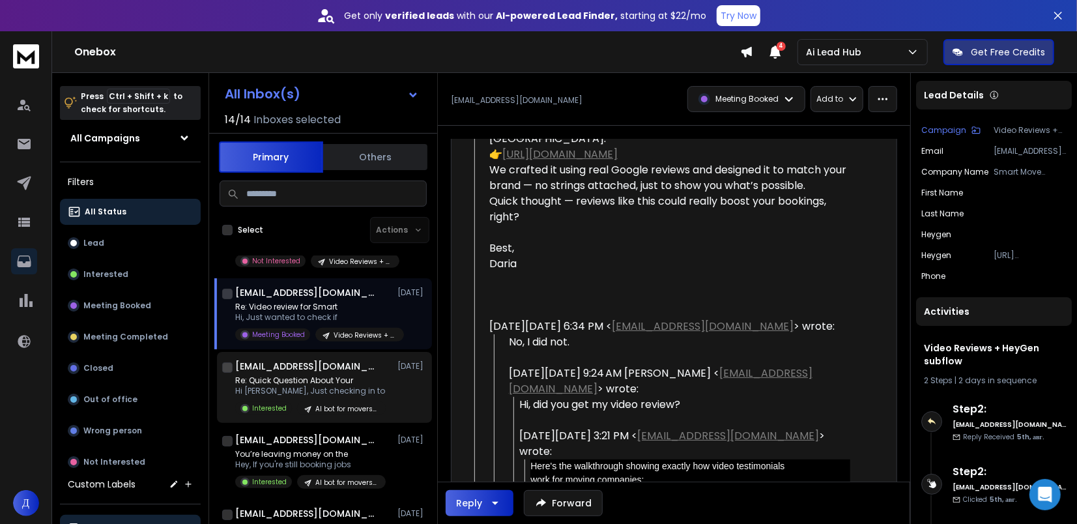
scroll to position [578, 0]
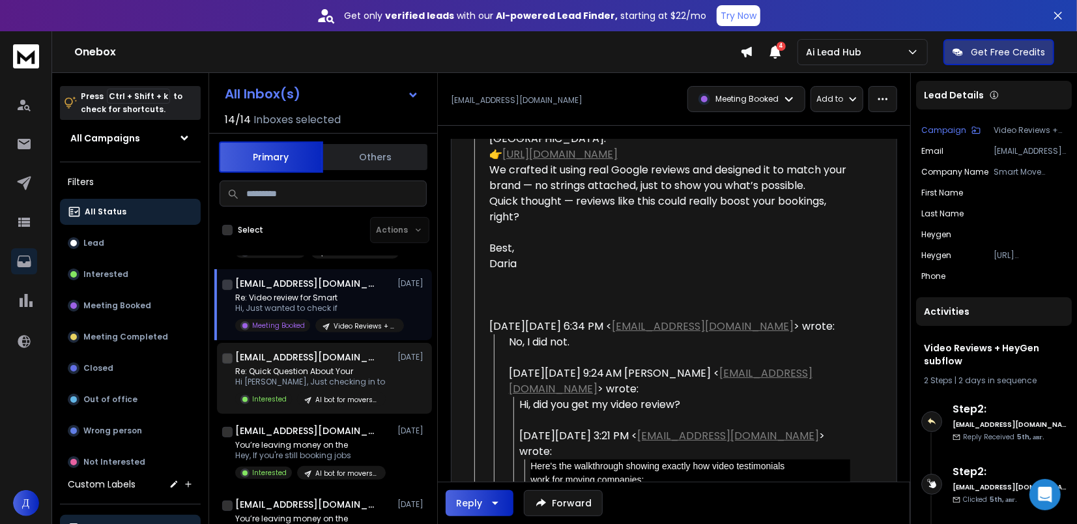
click at [349, 370] on p "Re: Quick Question About Your" at bounding box center [310, 371] width 150 height 10
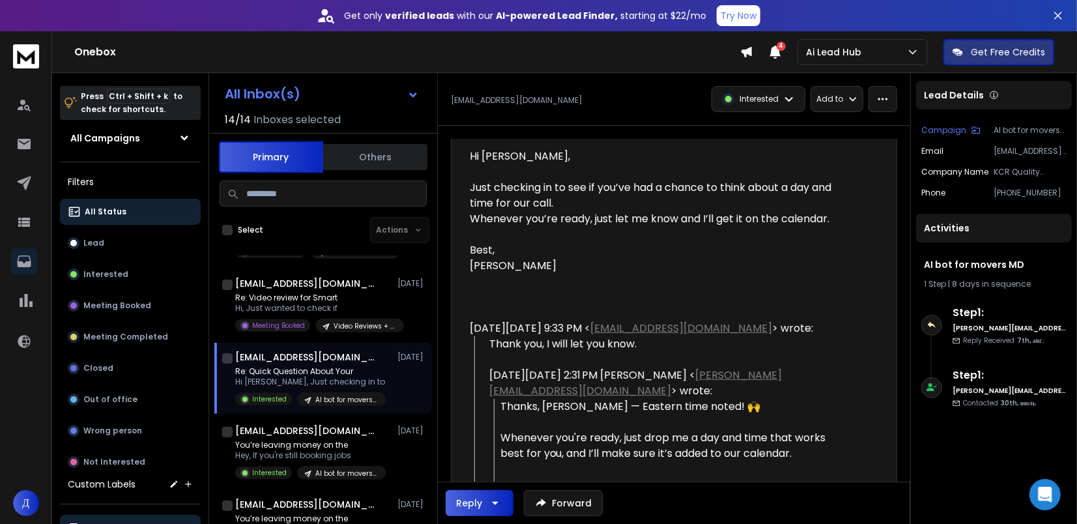
scroll to position [145, 0]
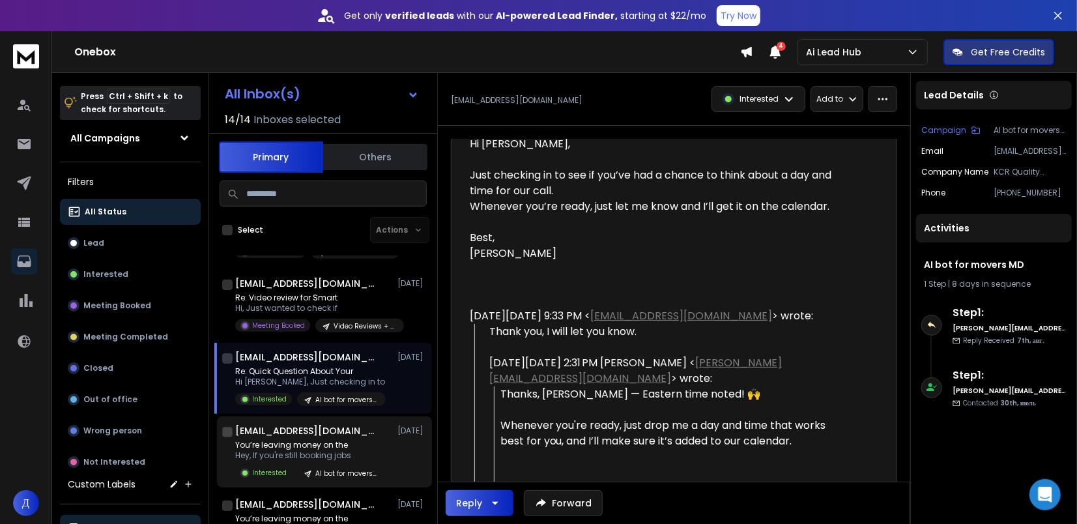
click at [362, 442] on p "You’re leaving money on the" at bounding box center [310, 445] width 150 height 10
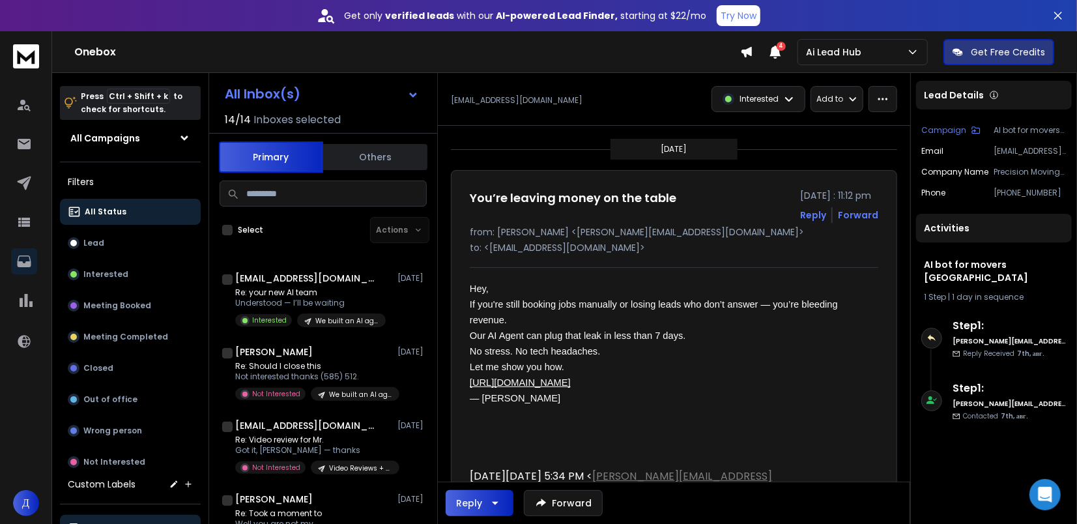
scroll to position [0, 0]
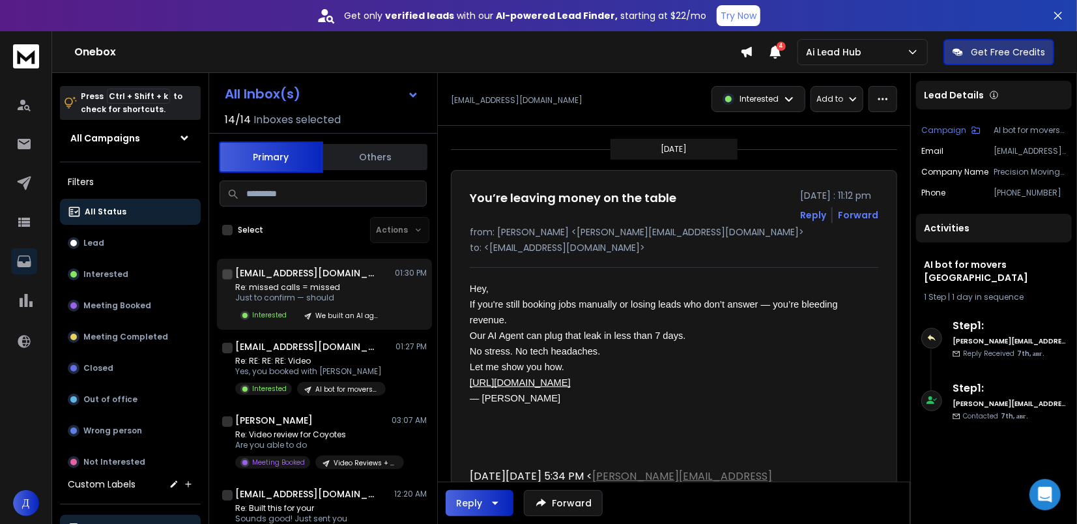
click at [330, 268] on h1 "[EMAIL_ADDRESS][DOMAIN_NAME]" at bounding box center [306, 272] width 143 height 13
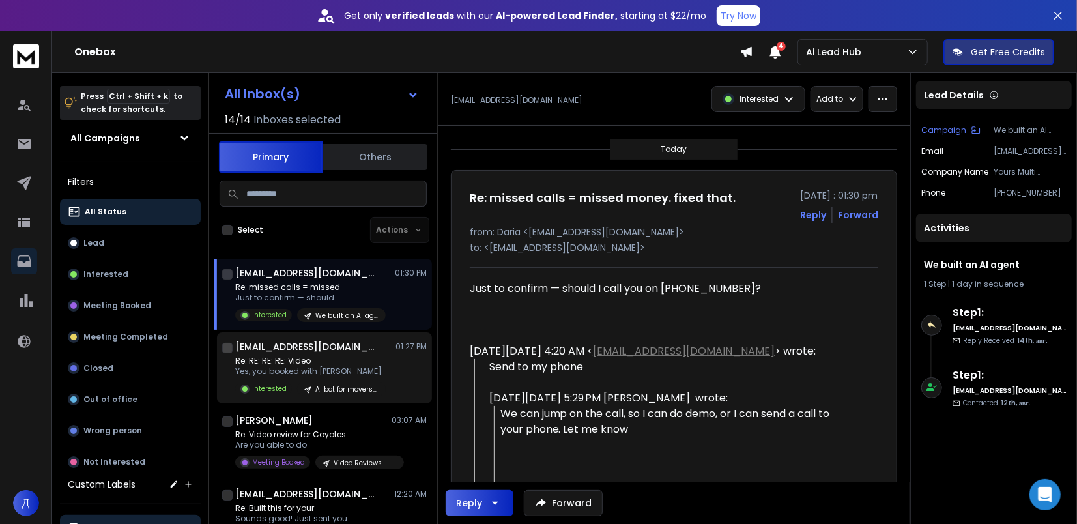
click at [408, 347] on p "01:27 PM" at bounding box center [410, 346] width 31 height 10
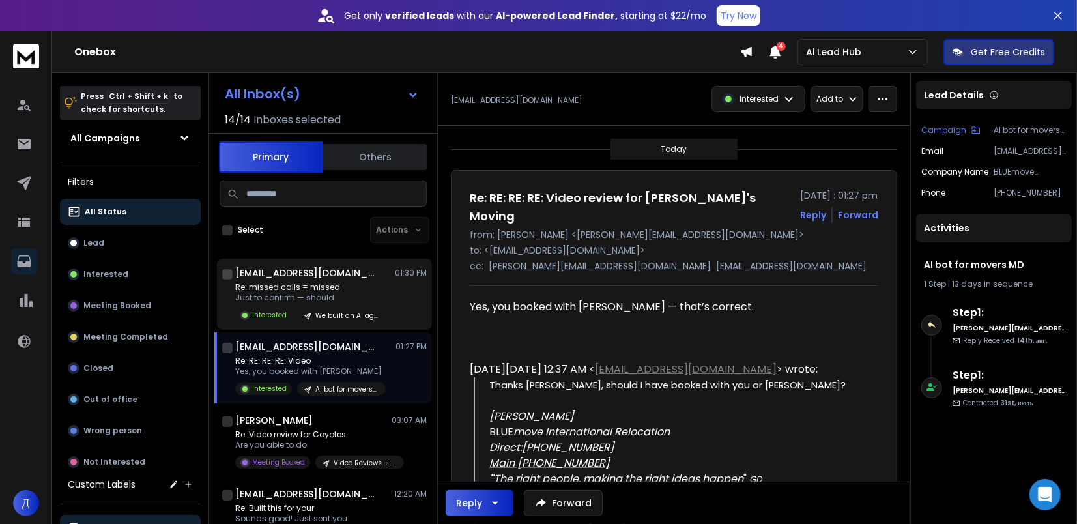
click at [352, 292] on p "Just to confirm — should" at bounding box center [310, 297] width 150 height 10
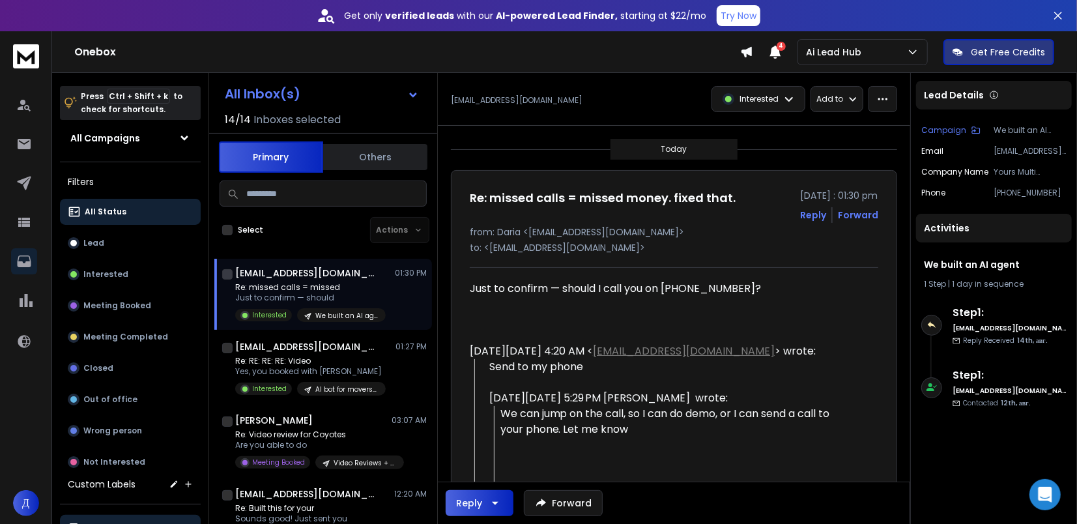
click at [615, 292] on div "Just to confirm — should I call you on +1 914-512-0406?" at bounding box center [660, 289] width 380 height 16
click at [576, 291] on div "Just to confirm — should I call you on +1 914-512-0406?" at bounding box center [660, 289] width 380 height 16
